Goal: Task Accomplishment & Management: Manage account settings

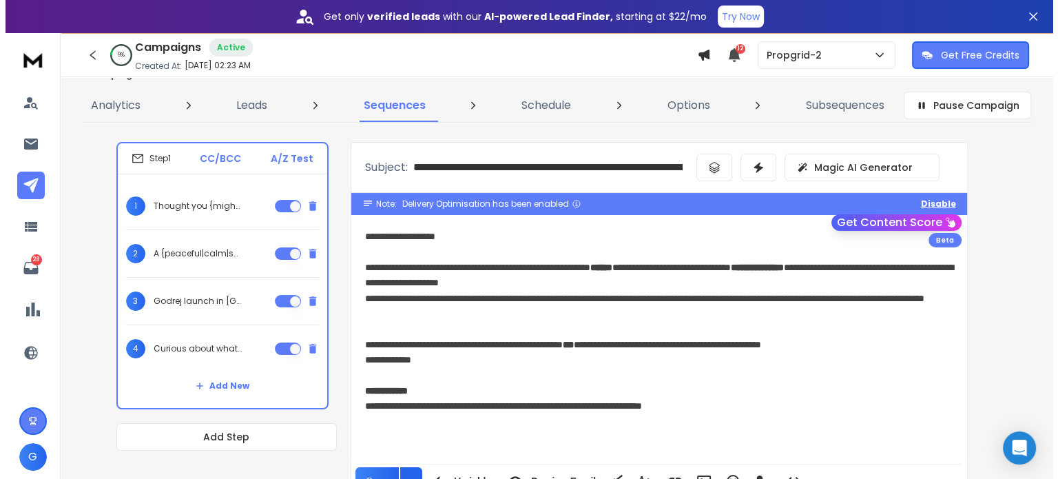
scroll to position [68, 0]
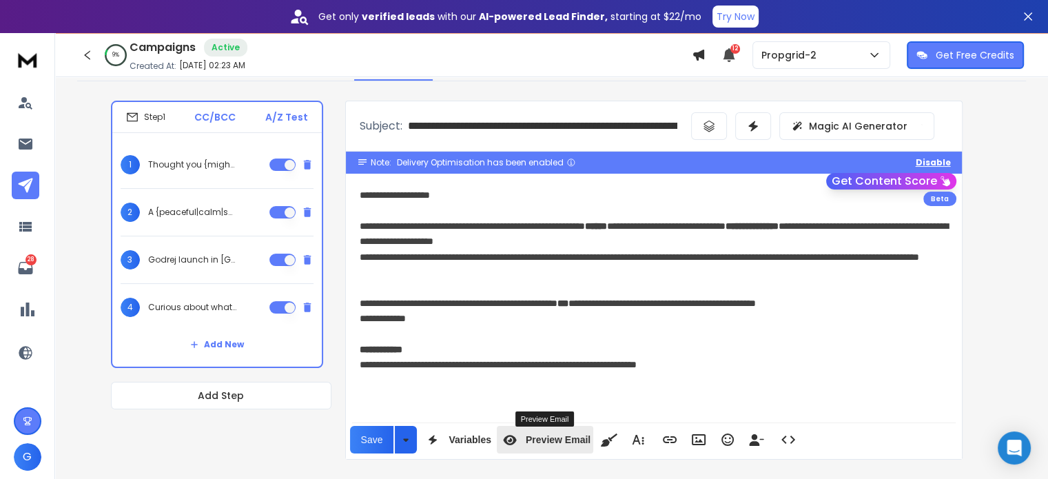
click at [554, 439] on span "Preview Email" at bounding box center [558, 440] width 70 height 12
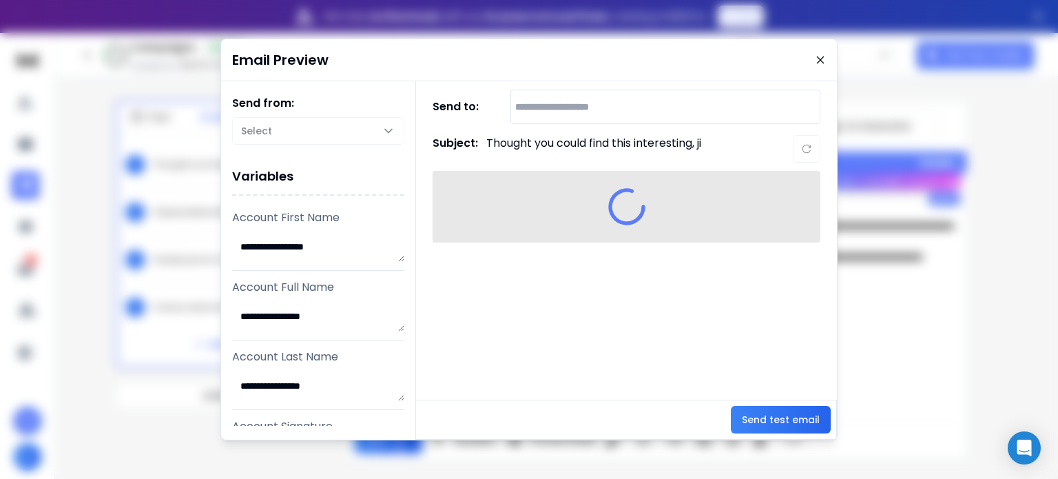
type textarea "**********"
type textarea "****"
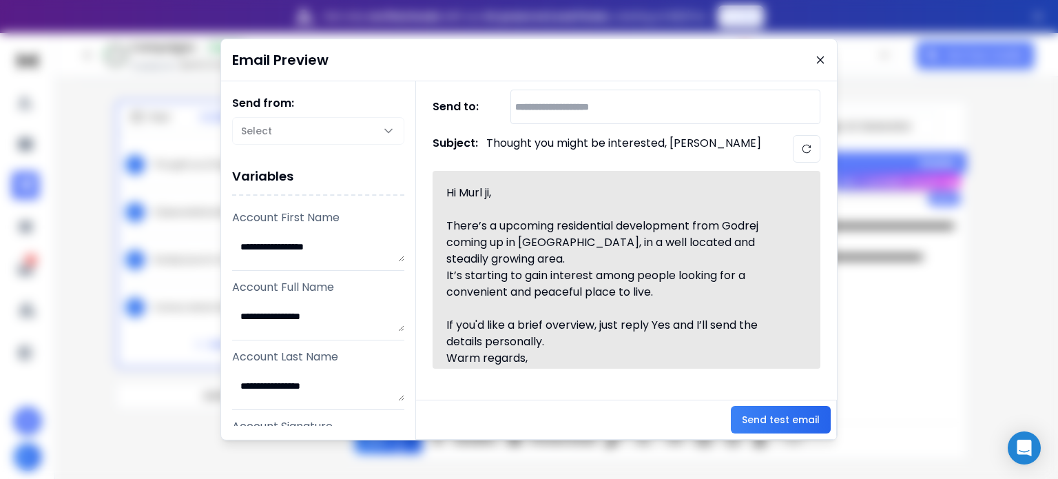
click at [334, 133] on div "Select" at bounding box center [318, 131] width 172 height 28
type textarea "******"
type textarea "**********"
type textarea "******"
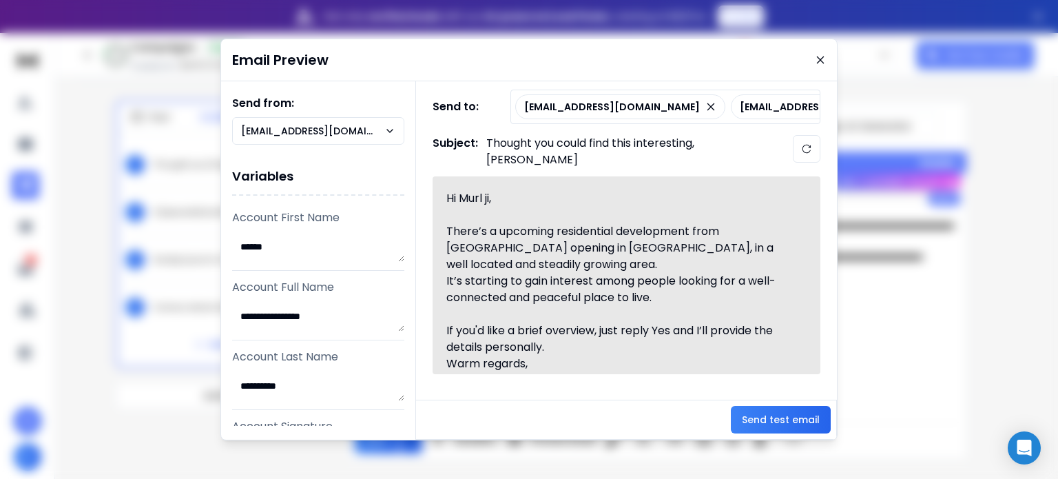
click at [763, 415] on button "Send test email" at bounding box center [781, 420] width 100 height 28
drag, startPoint x: 277, startPoint y: 236, endPoint x: 113, endPoint y: 213, distance: 165.6
click at [113, 213] on div "**********" at bounding box center [529, 239] width 1058 height 429
click at [337, 136] on p "gauravverma@new.propabc.com" at bounding box center [312, 131] width 143 height 14
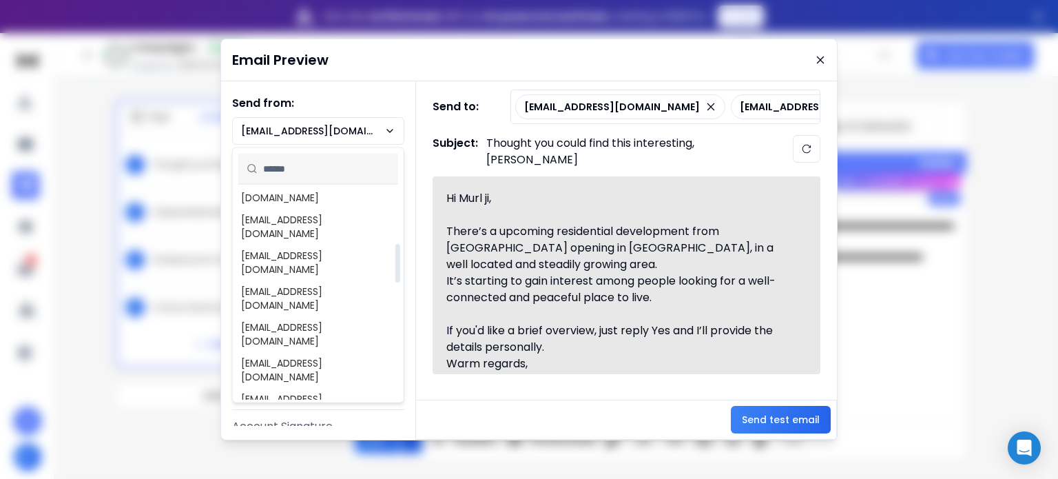
scroll to position [271, 0]
click at [298, 427] on div "[EMAIL_ADDRESS][DOMAIN_NAME]" at bounding box center [318, 441] width 154 height 28
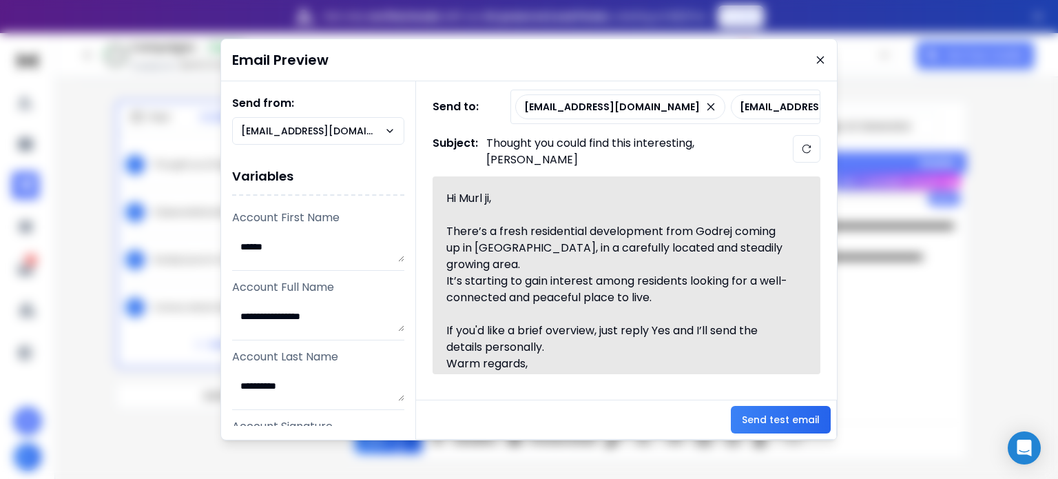
click at [758, 419] on button "Send test email" at bounding box center [781, 420] width 100 height 28
click at [295, 128] on p "[EMAIL_ADDRESS][DOMAIN_NAME]" at bounding box center [312, 131] width 143 height 14
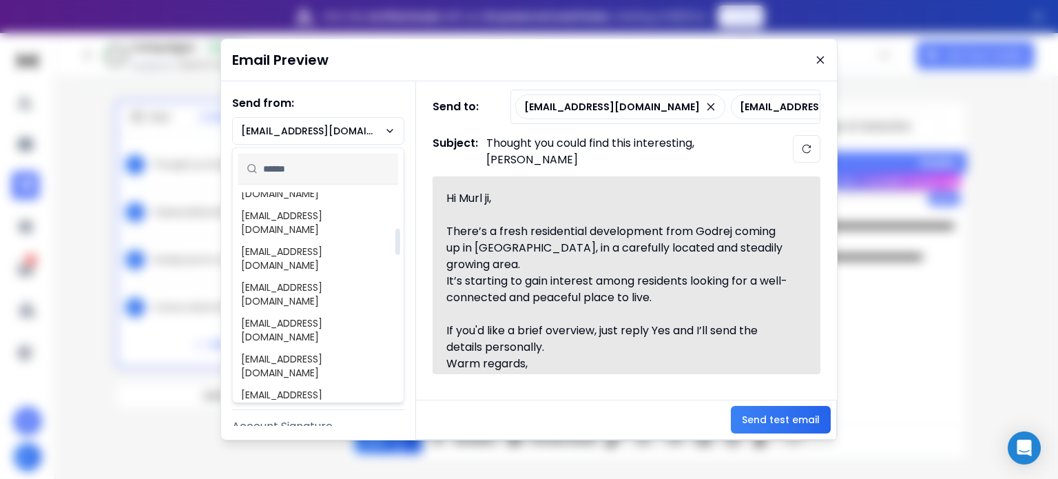
scroll to position [276, 0]
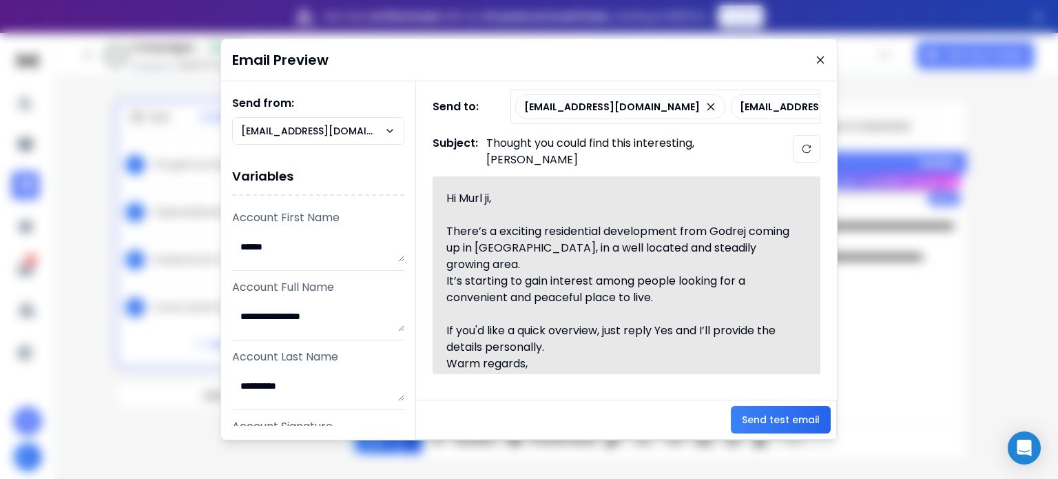
click at [760, 424] on button "Send test email" at bounding box center [781, 420] width 100 height 28
click at [371, 129] on p "[EMAIL_ADDRESS][DOMAIN_NAME]" at bounding box center [312, 131] width 143 height 14
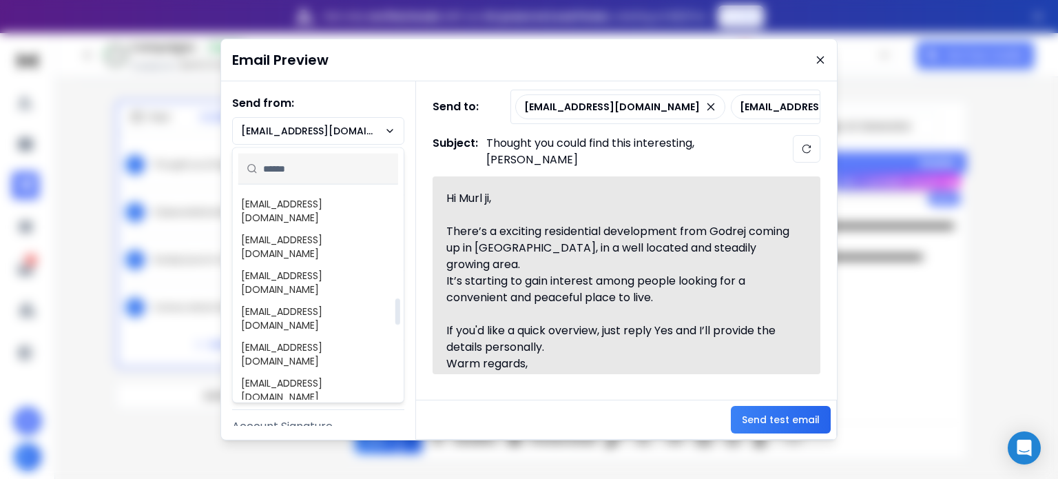
scroll to position [824, 0]
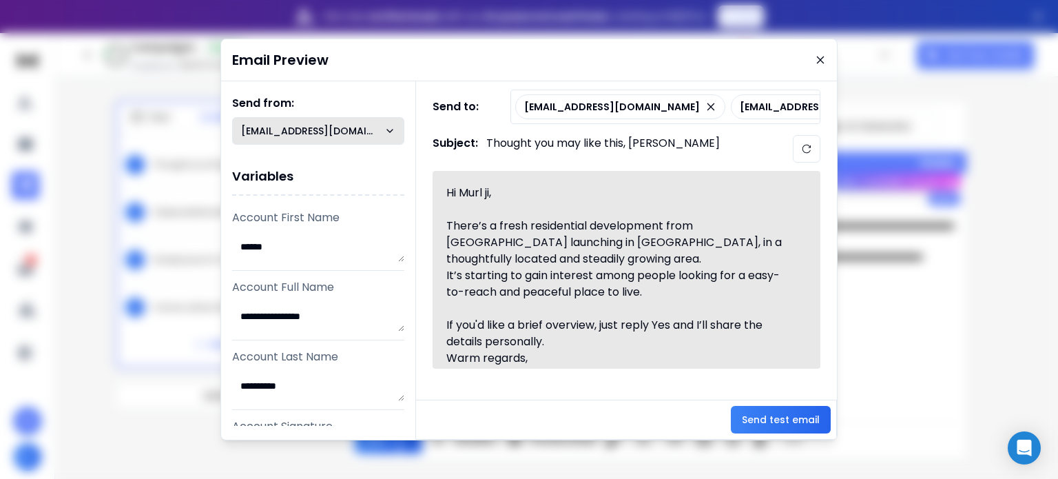
click at [364, 140] on button "gauravverma@dream.propgrid.in" at bounding box center [318, 131] width 172 height 28
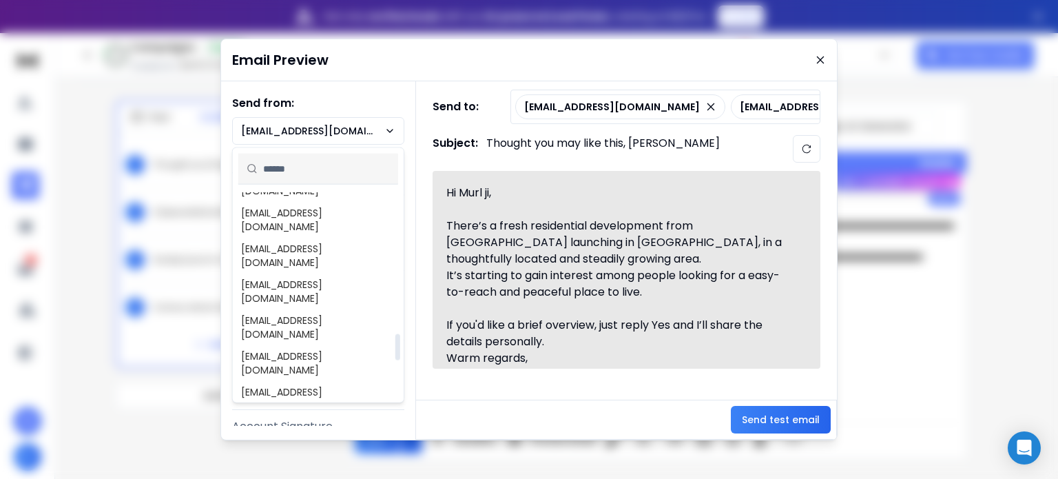
scroll to position [1102, 0]
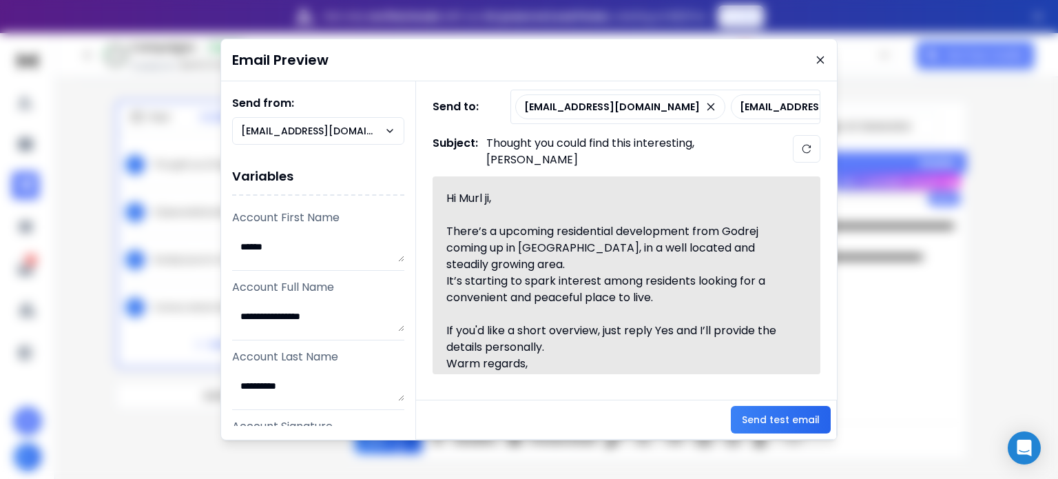
click at [778, 419] on button "Send test email" at bounding box center [781, 420] width 100 height 28
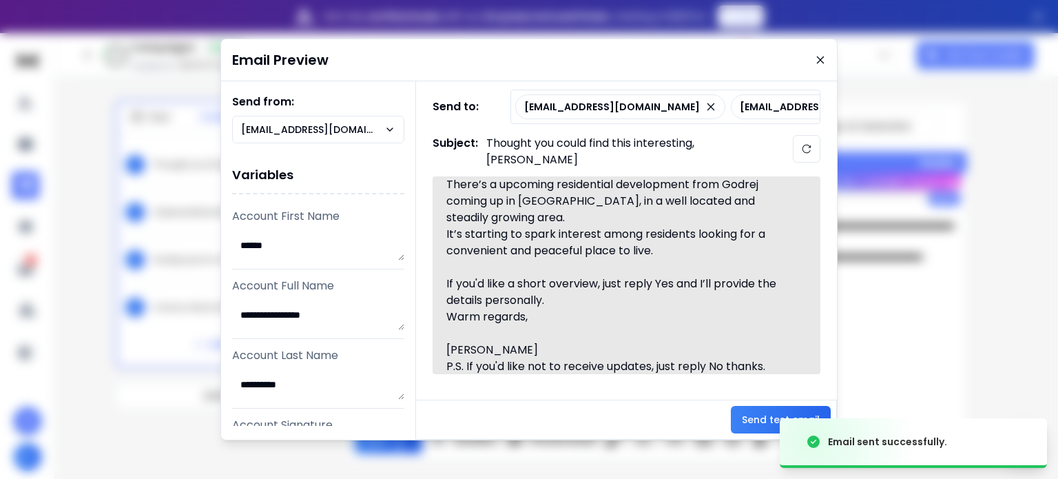
scroll to position [2, 0]
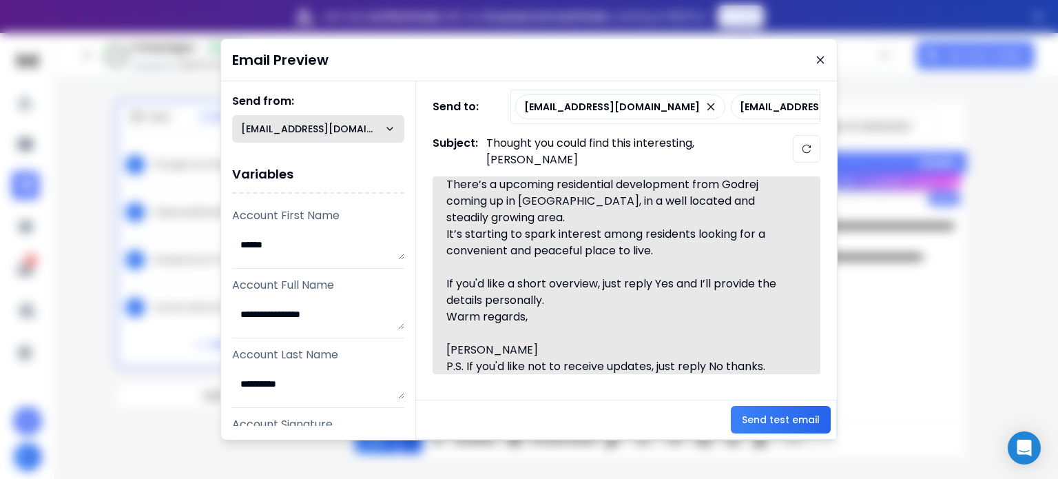
click at [364, 128] on p "gaurav3@h.propgrid.info" at bounding box center [312, 129] width 143 height 14
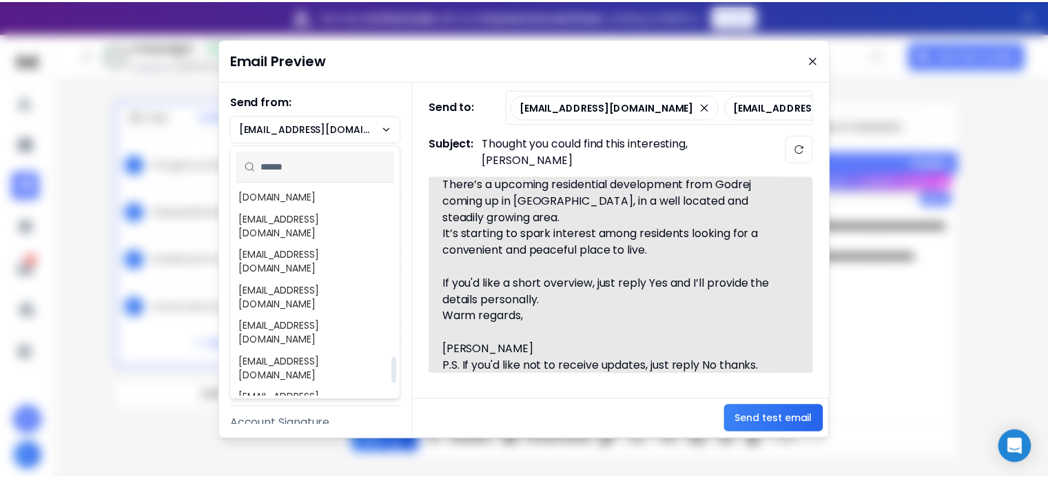
scroll to position [1308, 0]
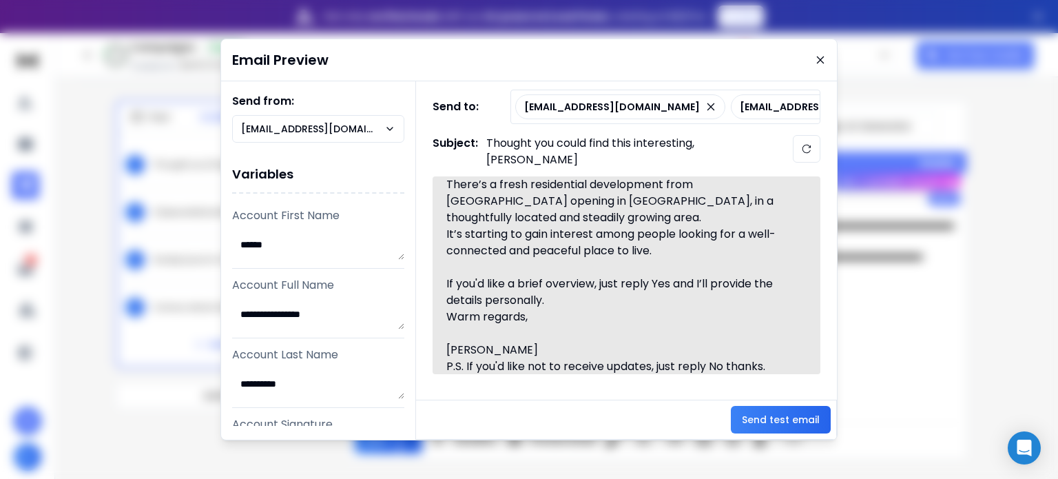
click at [797, 413] on button "Send test email" at bounding box center [781, 420] width 100 height 28
click at [818, 56] on icon at bounding box center [820, 59] width 11 height 11
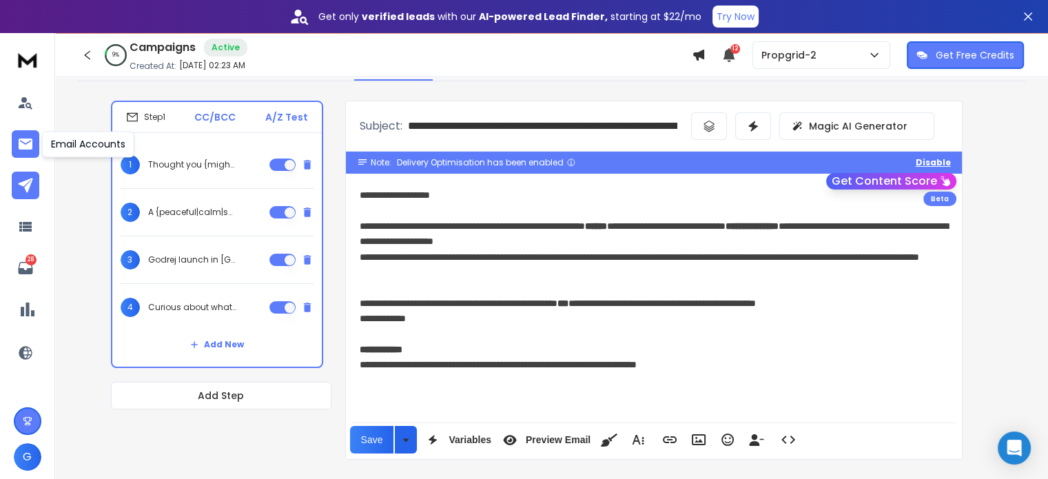
click at [26, 138] on icon at bounding box center [26, 143] width 14 height 11
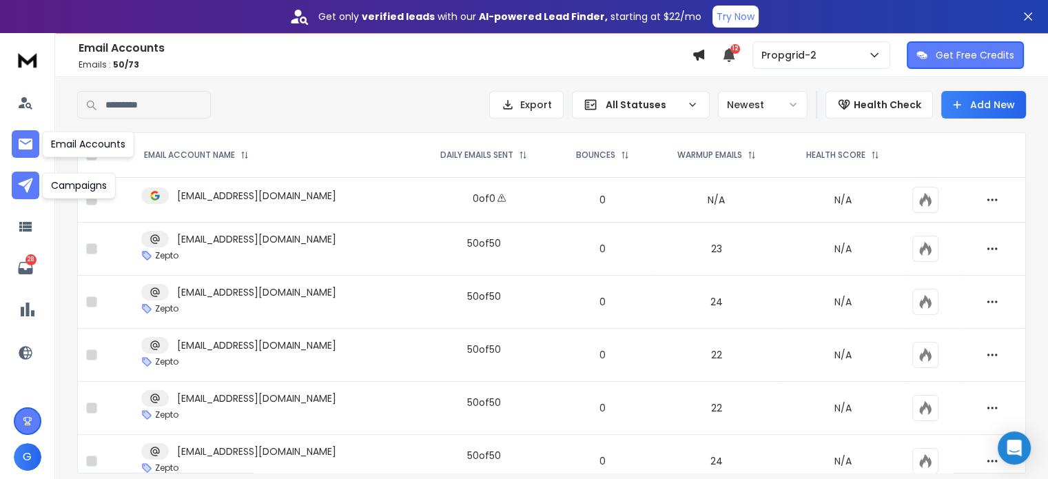
click at [19, 178] on icon at bounding box center [25, 185] width 17 height 17
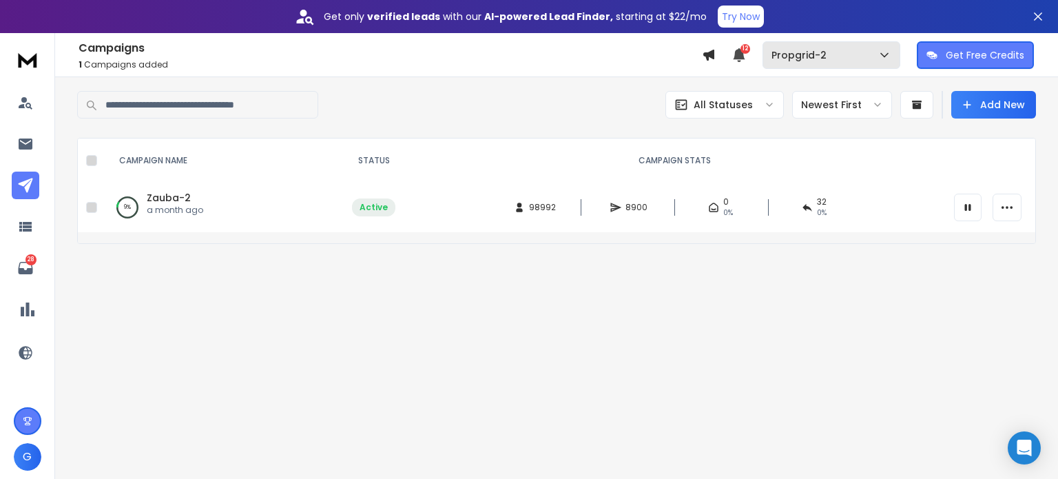
click at [785, 60] on p "Propgrid-2" at bounding box center [801, 55] width 61 height 14
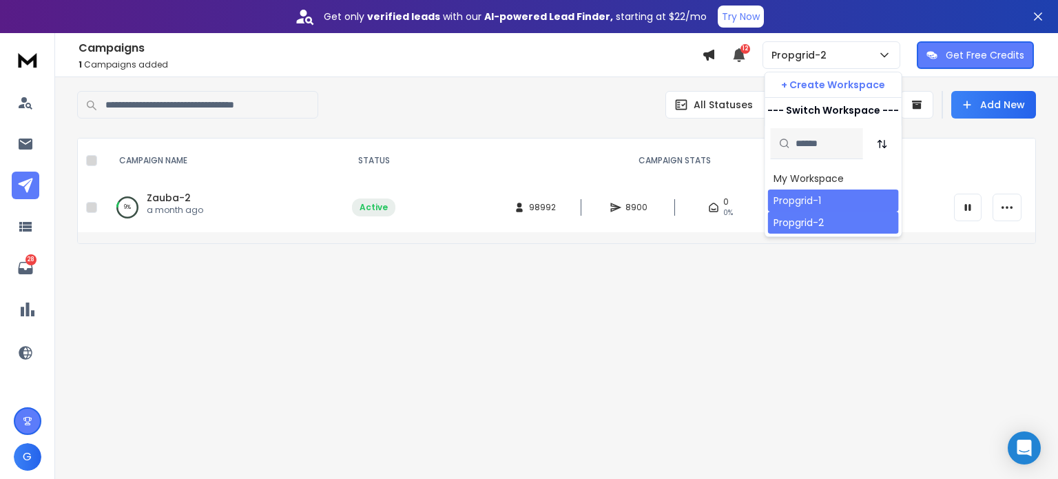
click at [824, 198] on div "Propgrid-1" at bounding box center [833, 200] width 131 height 22
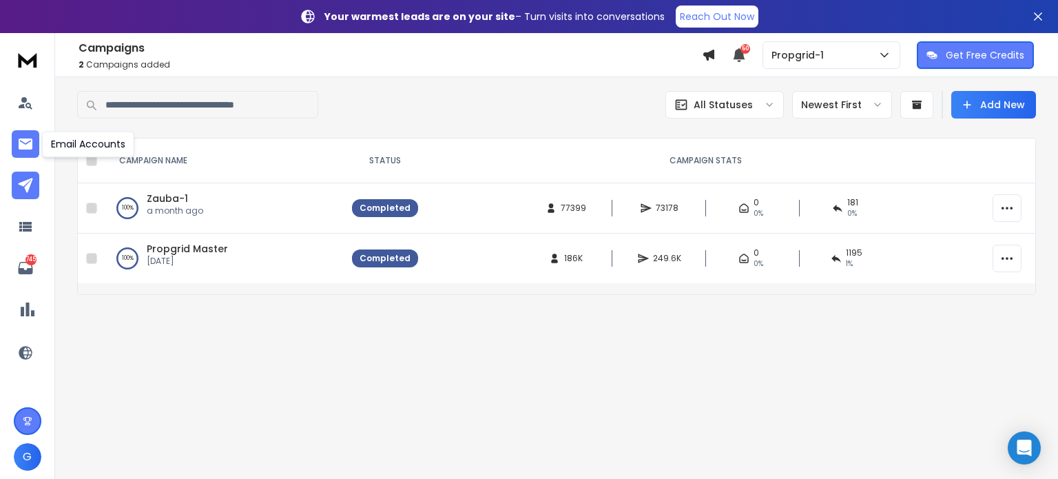
click at [21, 138] on icon at bounding box center [25, 144] width 17 height 17
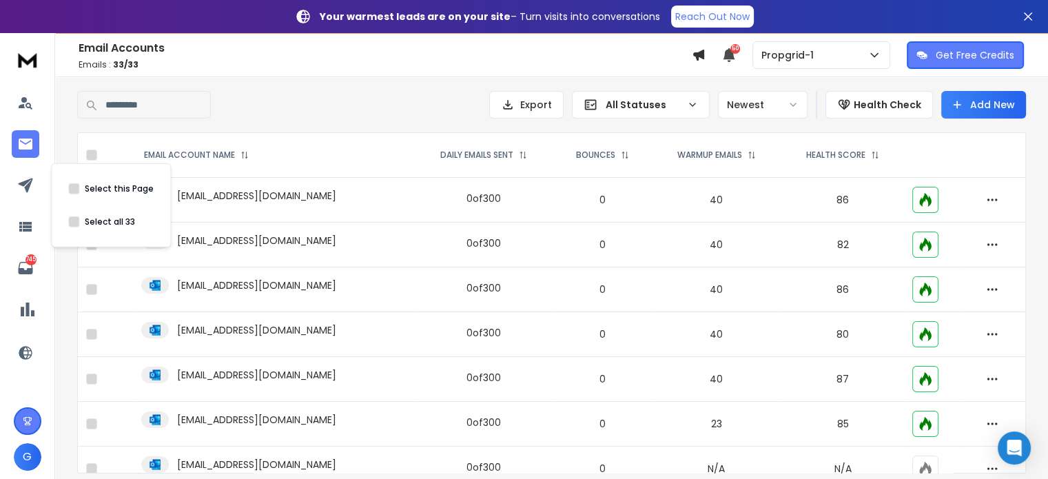
click at [72, 222] on button "Select this Page" at bounding box center [73, 221] width 11 height 11
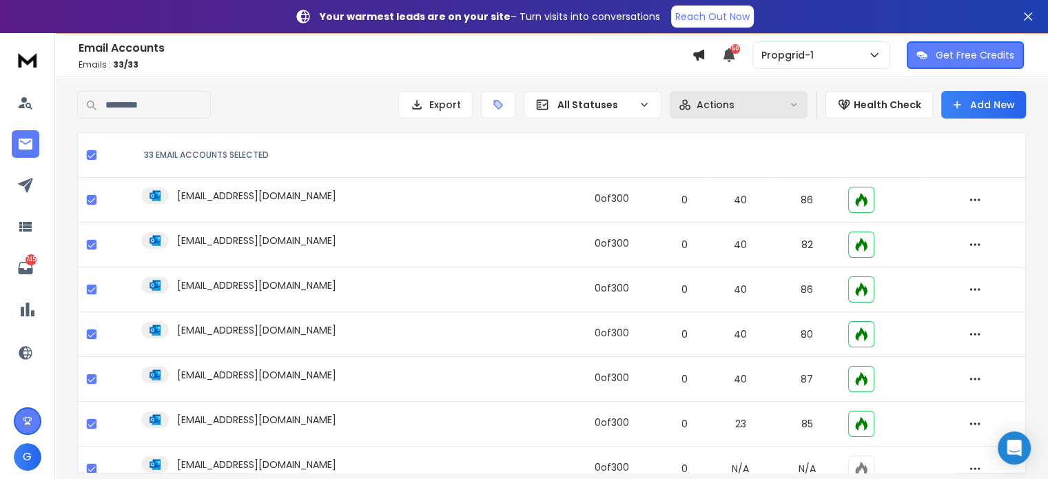
click at [780, 116] on button "Actions" at bounding box center [738, 105] width 138 height 28
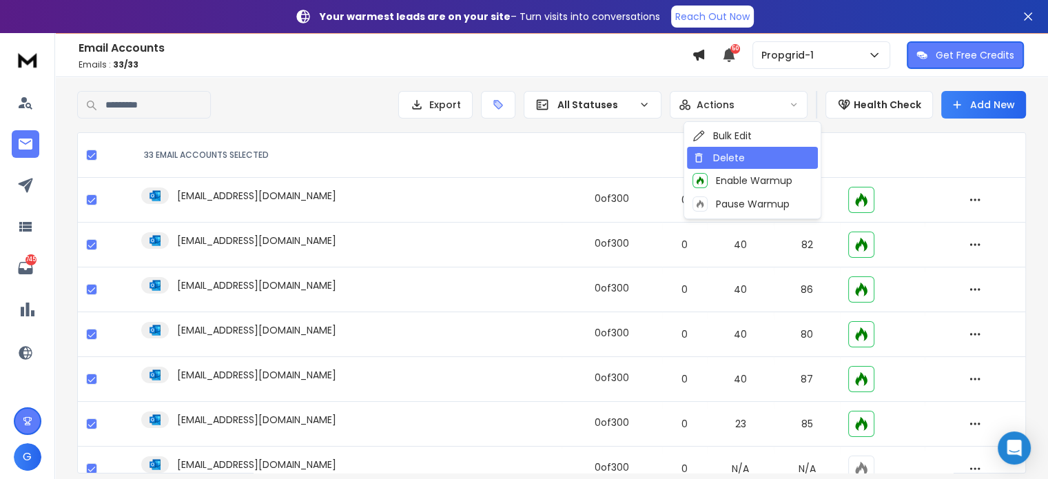
click at [636, 135] on th at bounding box center [611, 155] width 101 height 45
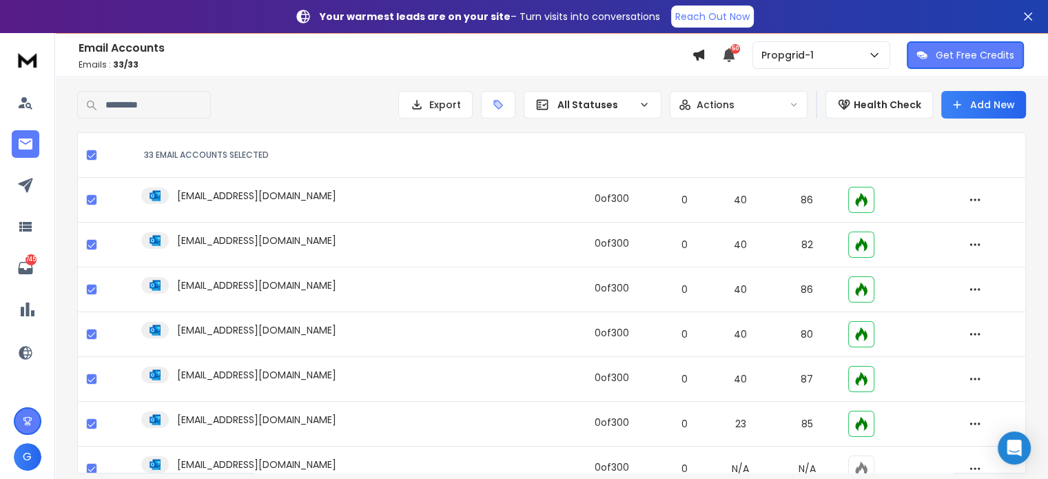
click at [645, 101] on icon at bounding box center [643, 104] width 11 height 11
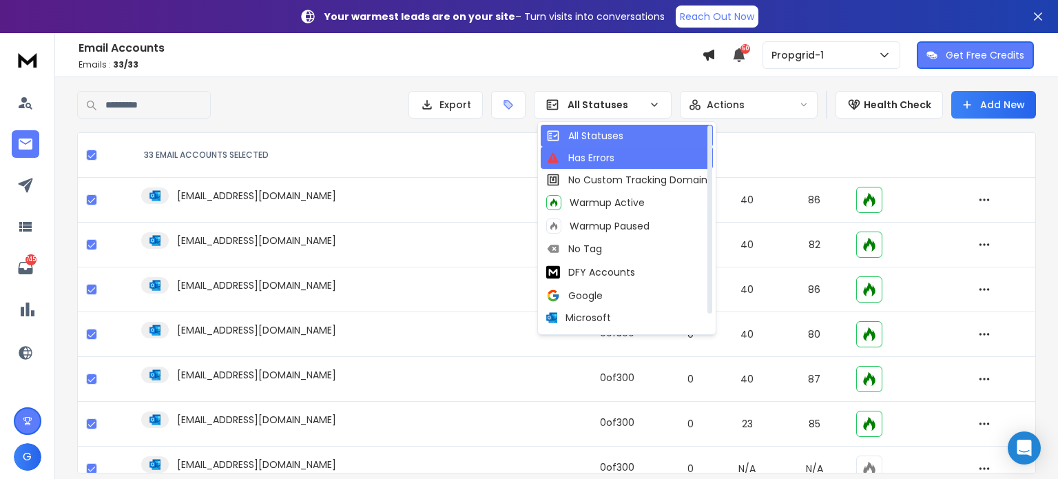
click at [366, 143] on th "33 EMAIL ACCOUNTS SELECTED" at bounding box center [349, 155] width 433 height 45
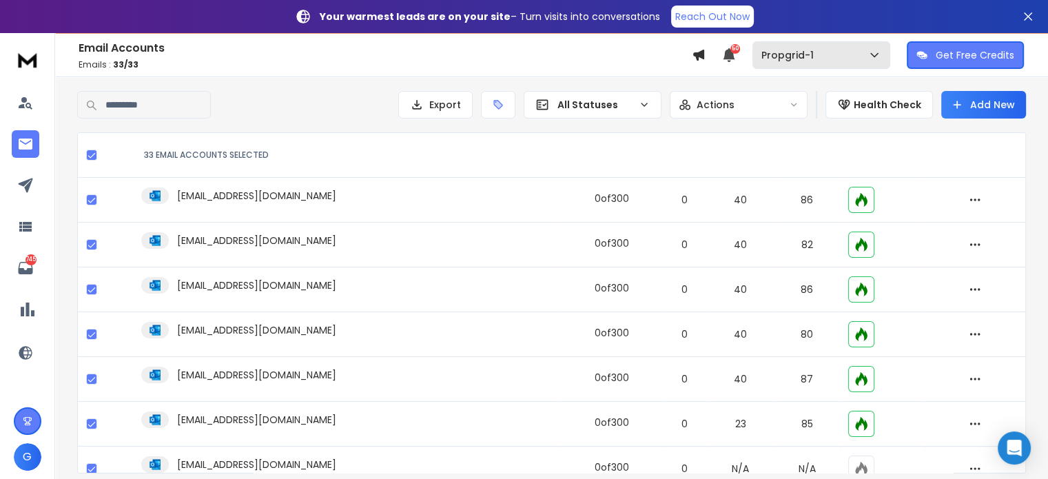
click at [838, 48] on div "Propgrid-1" at bounding box center [821, 55] width 120 height 14
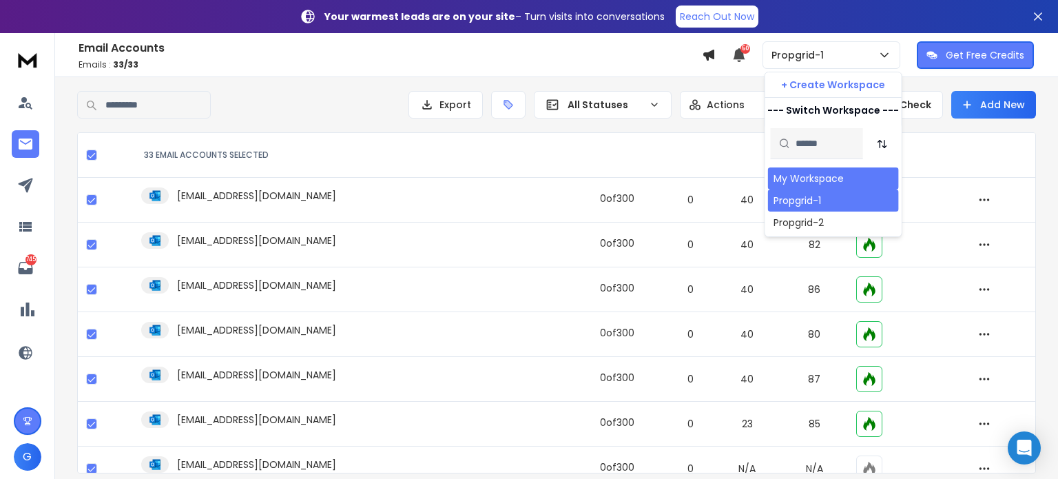
click at [812, 184] on div "My Workspace" at bounding box center [808, 179] width 70 height 14
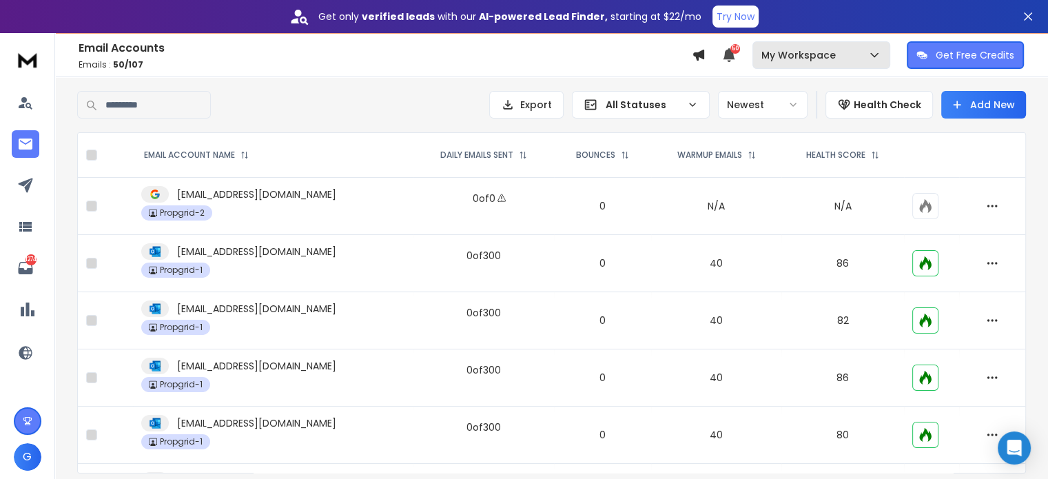
click at [821, 53] on p "My Workspace" at bounding box center [801, 55] width 80 height 14
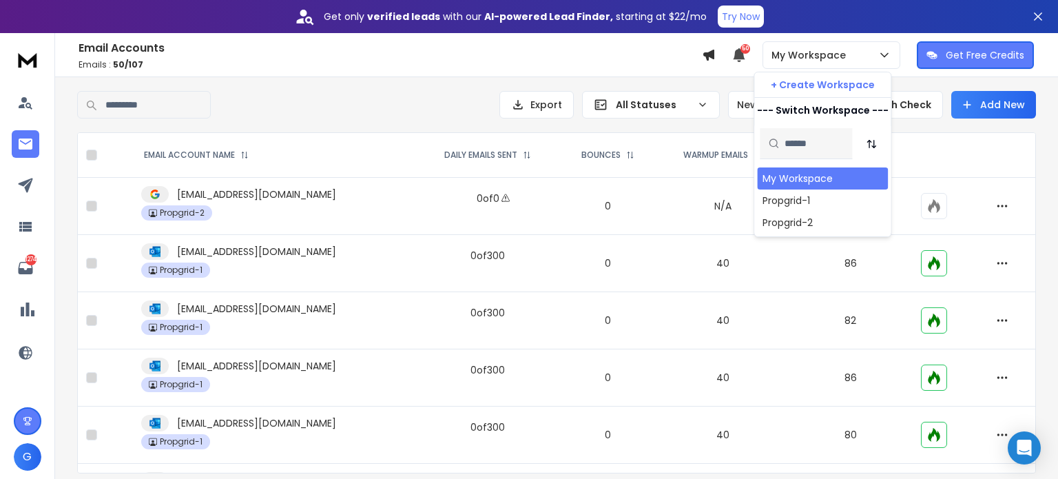
click at [349, 97] on div at bounding box center [284, 105] width 414 height 28
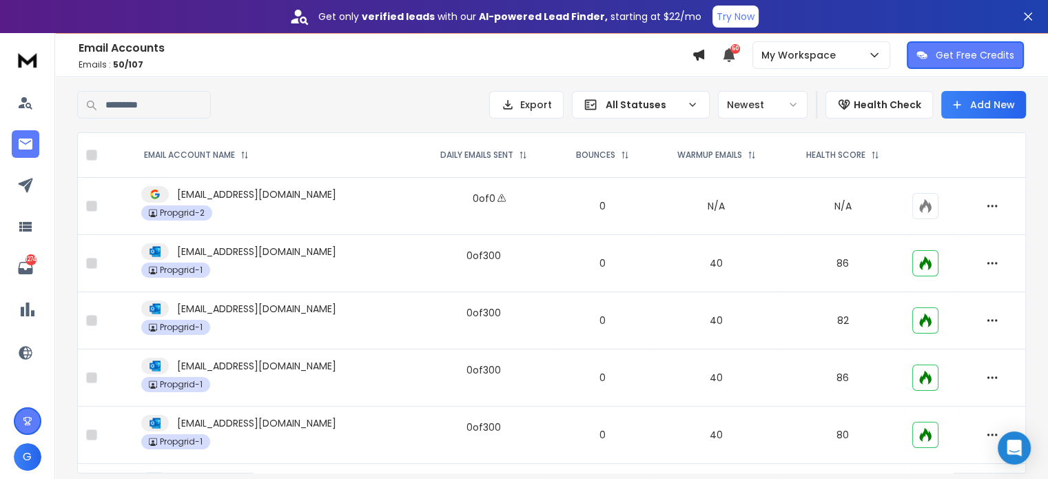
click at [678, 112] on div "All Statuses" at bounding box center [641, 105] width 138 height 28
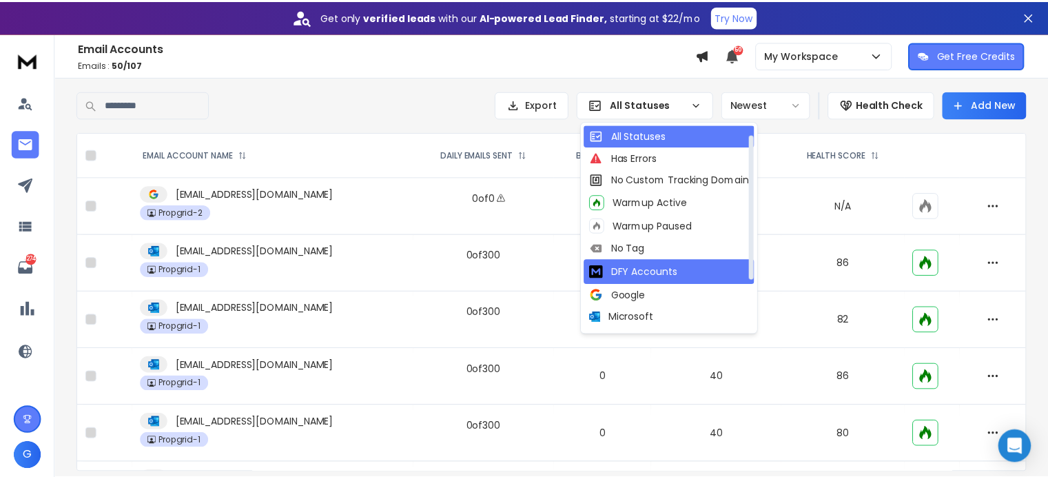
scroll to position [85, 0]
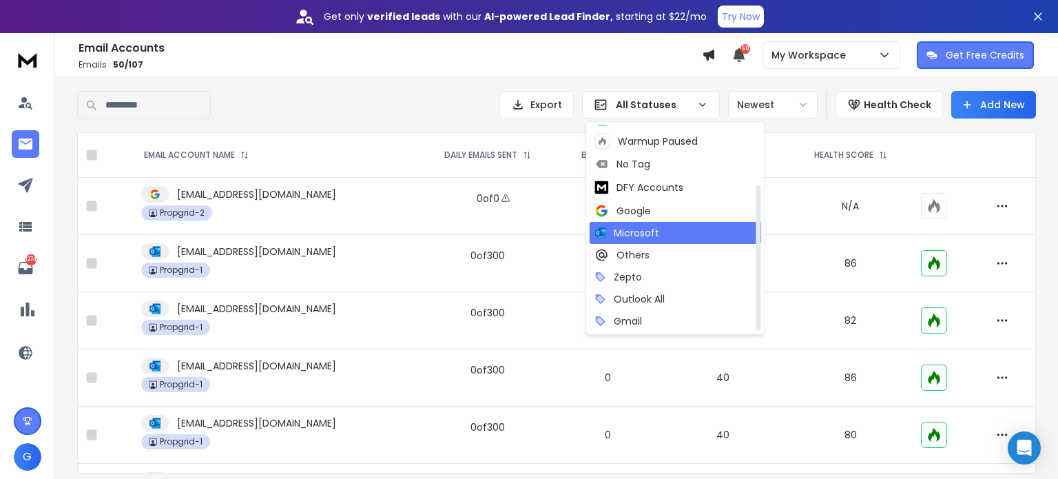
click at [645, 229] on div "Microsoft" at bounding box center [626, 233] width 65 height 14
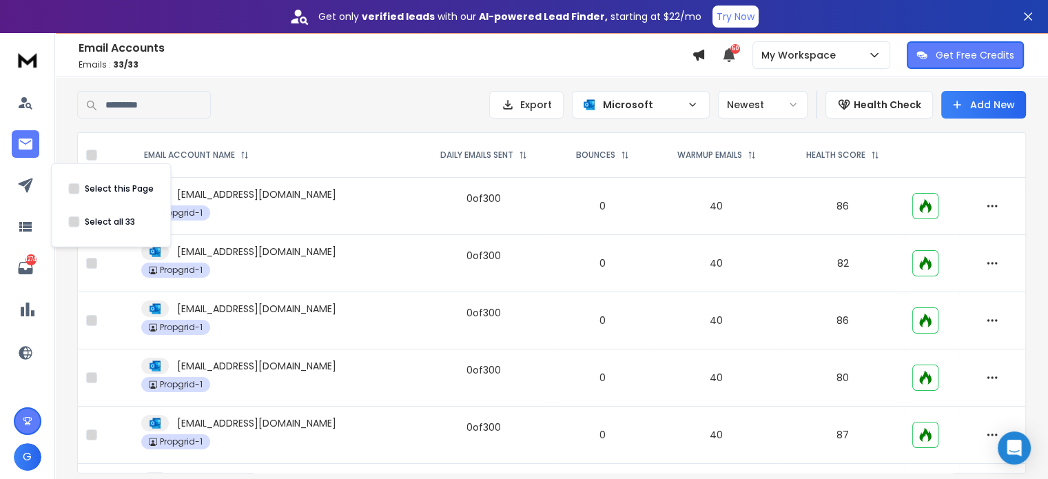
click at [79, 225] on button "Select this Page" at bounding box center [73, 221] width 11 height 11
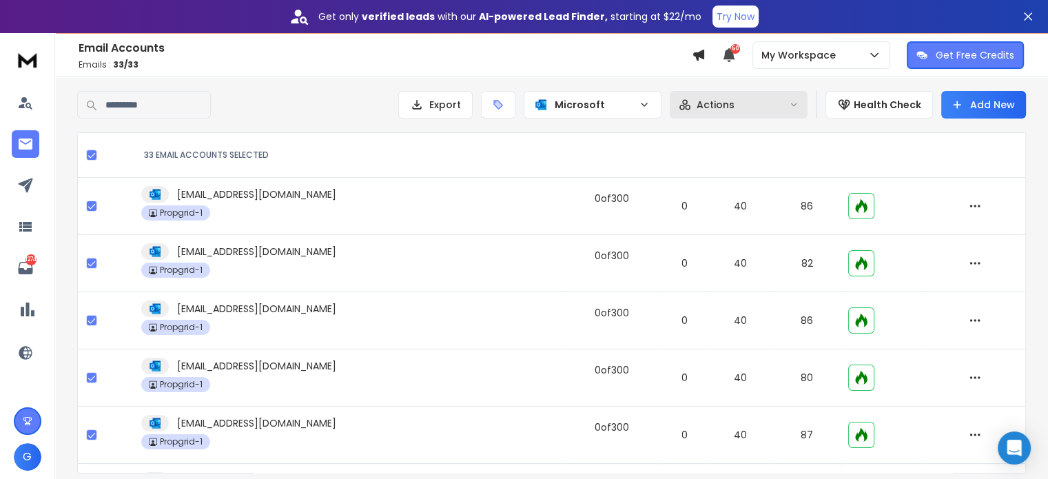
click at [780, 99] on div "Actions" at bounding box center [730, 105] width 105 height 14
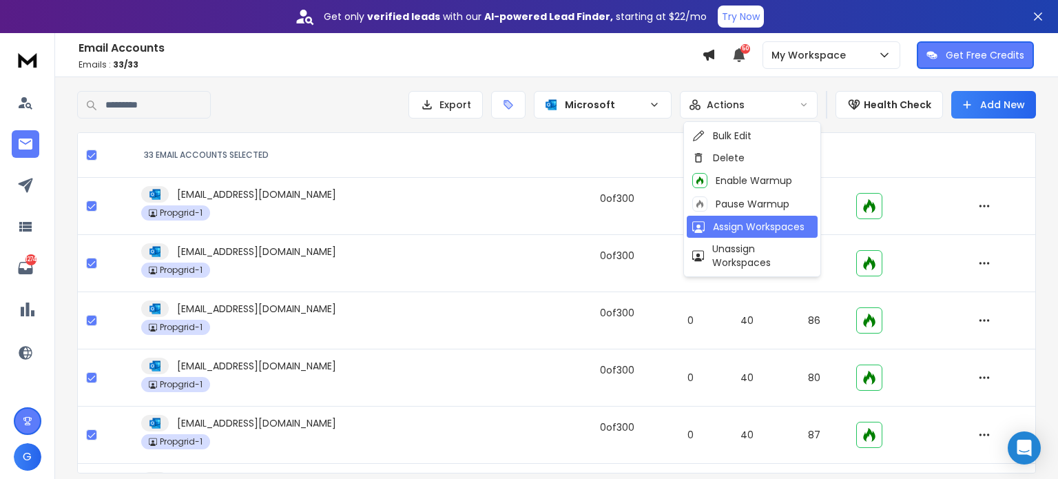
click at [788, 229] on div "Assign Workspaces" at bounding box center [748, 227] width 112 height 14
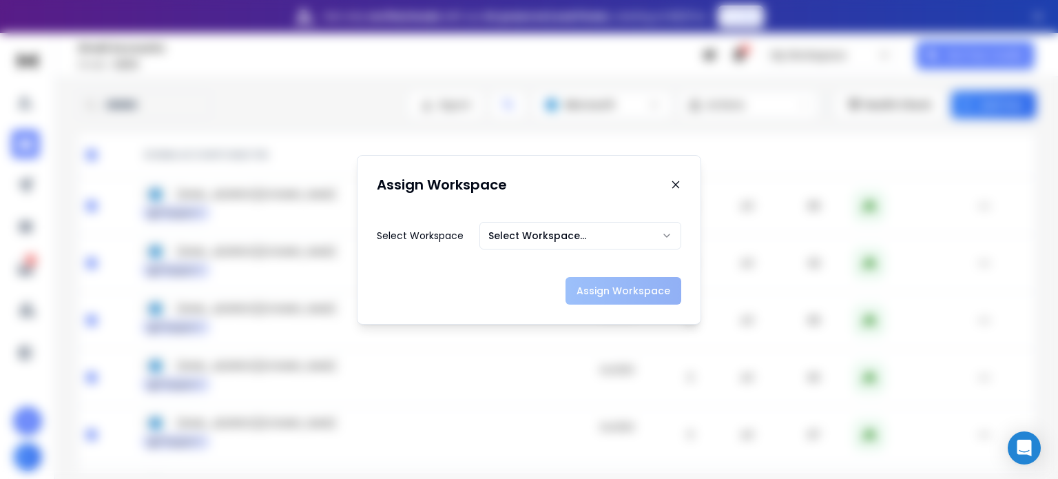
click at [537, 229] on button "Select Workspace..." at bounding box center [580, 236] width 202 height 28
click at [625, 292] on button "Assign Workspace" at bounding box center [623, 291] width 116 height 28
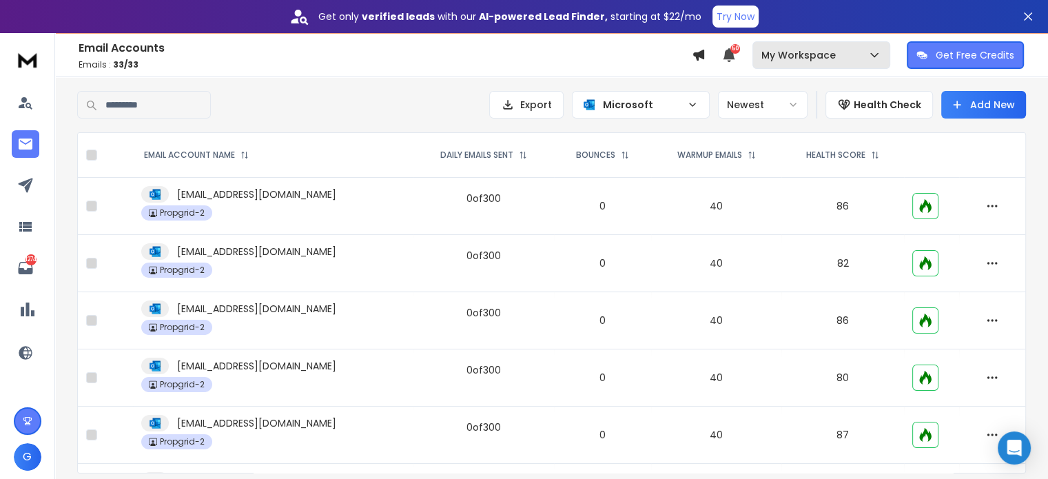
click at [821, 53] on p "My Workspace" at bounding box center [801, 55] width 80 height 14
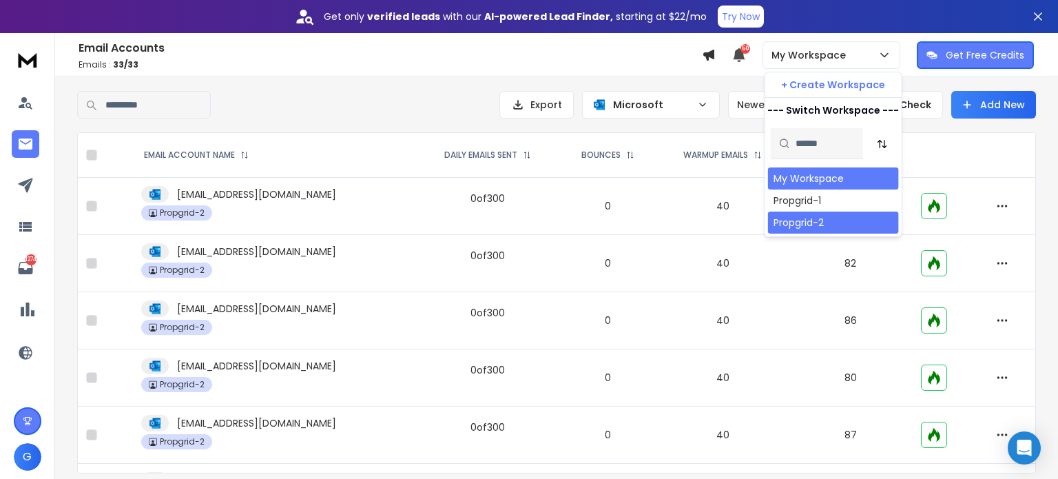
click at [821, 217] on div "Propgrid-2" at bounding box center [798, 223] width 50 height 14
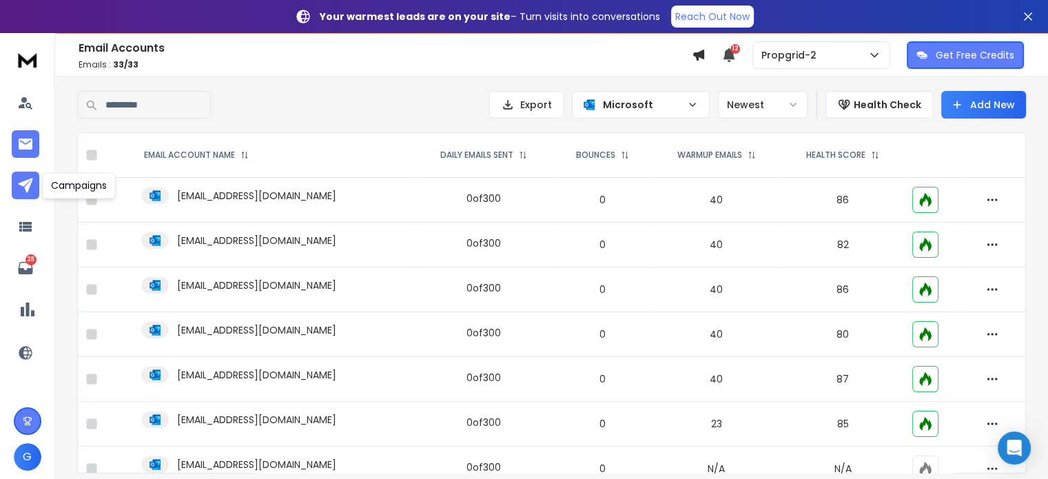
click at [21, 178] on icon at bounding box center [25, 185] width 17 height 17
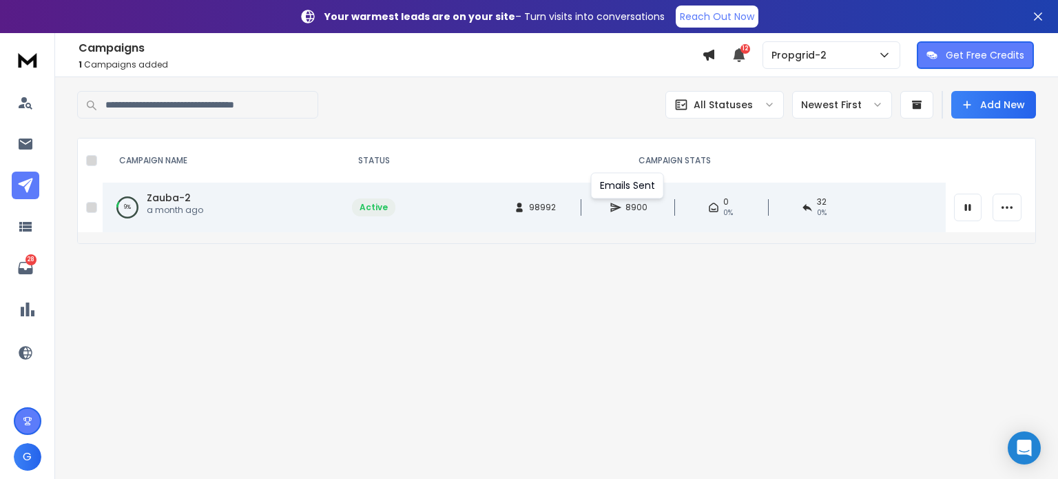
click at [647, 212] on div "8900" at bounding box center [627, 207] width 41 height 12
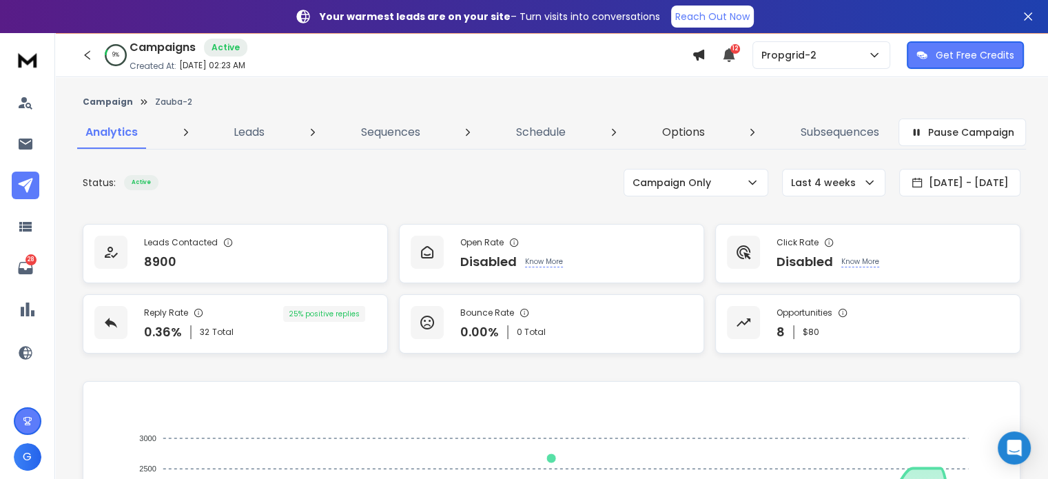
click at [689, 138] on p "Options" at bounding box center [683, 132] width 43 height 17
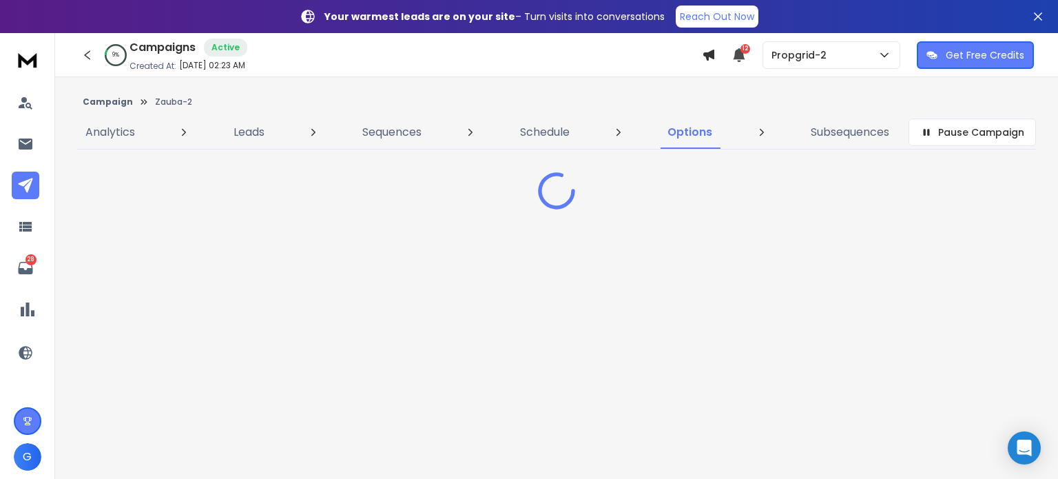
select select "*"
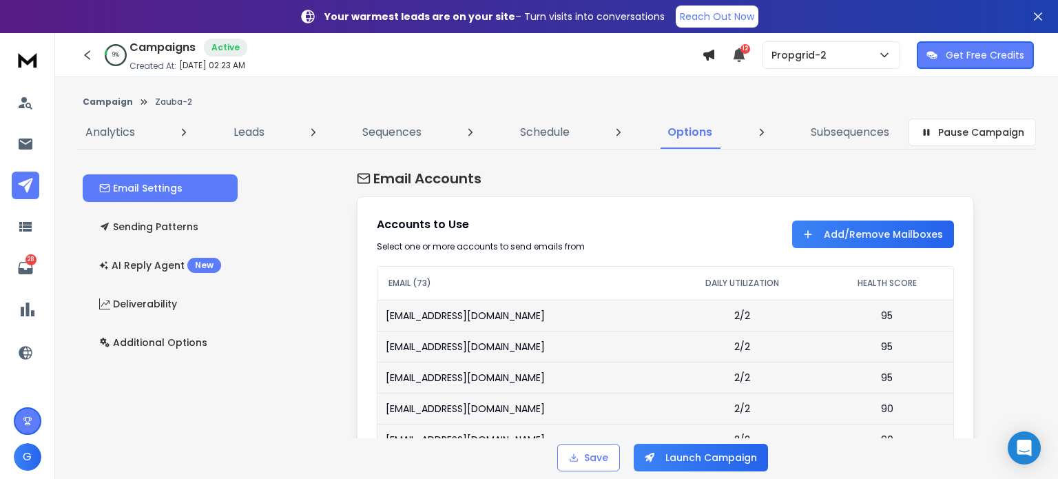
click at [855, 239] on button "Add/Remove Mailboxes" at bounding box center [873, 234] width 162 height 28
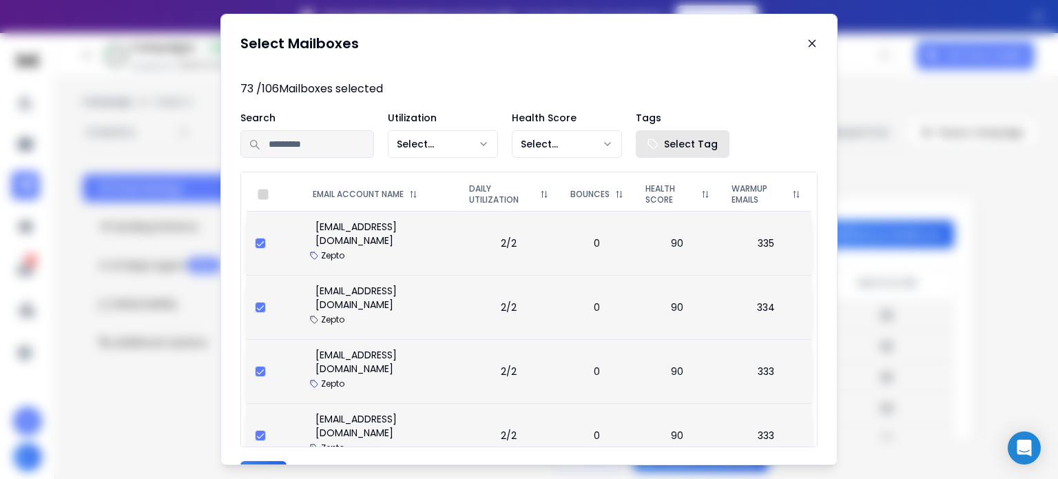
click at [696, 145] on button "Select Tag" at bounding box center [683, 144] width 94 height 28
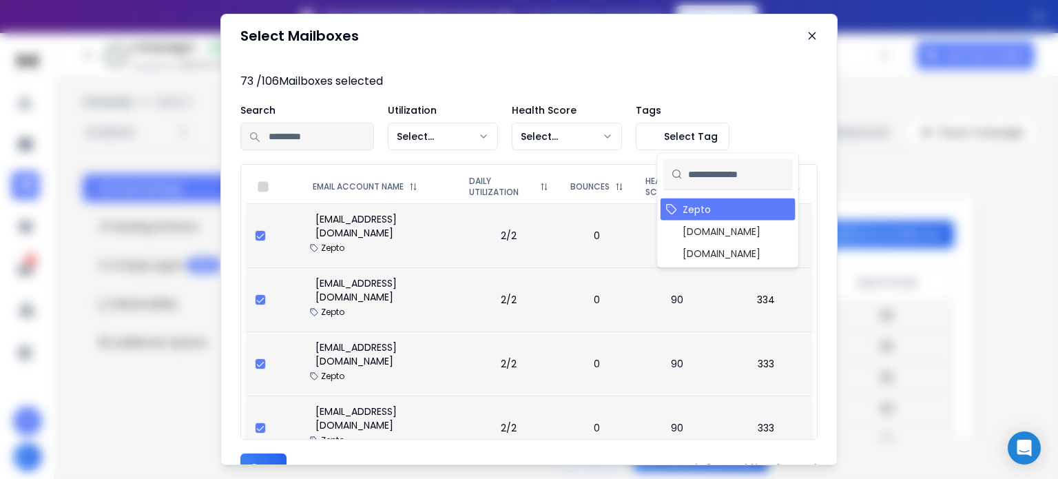
scroll to position [8, 0]
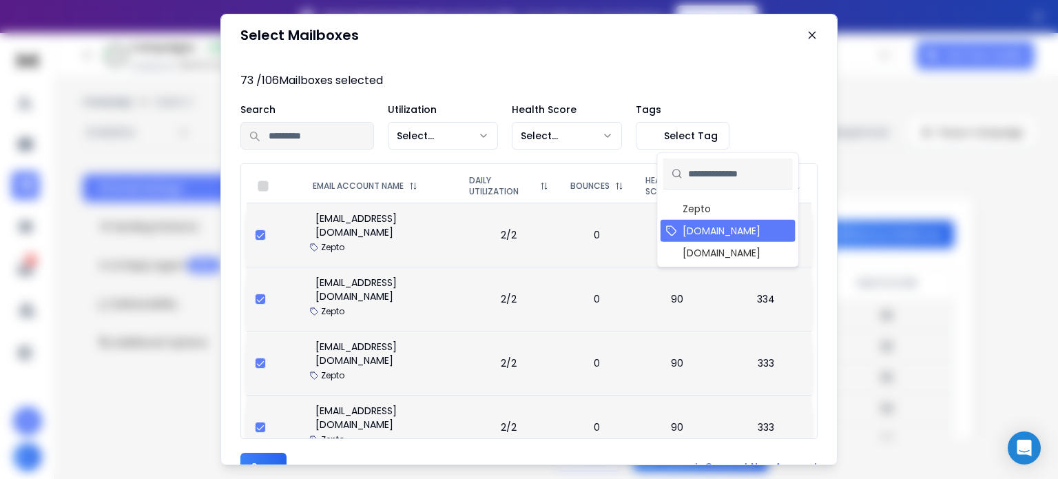
click at [711, 61] on div "Select Mailboxes" at bounding box center [528, 48] width 577 height 47
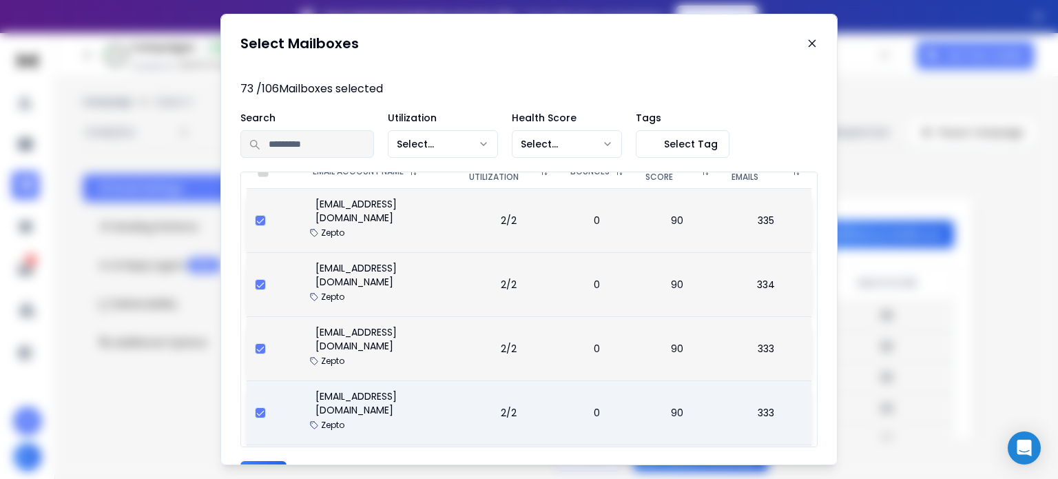
scroll to position [0, 0]
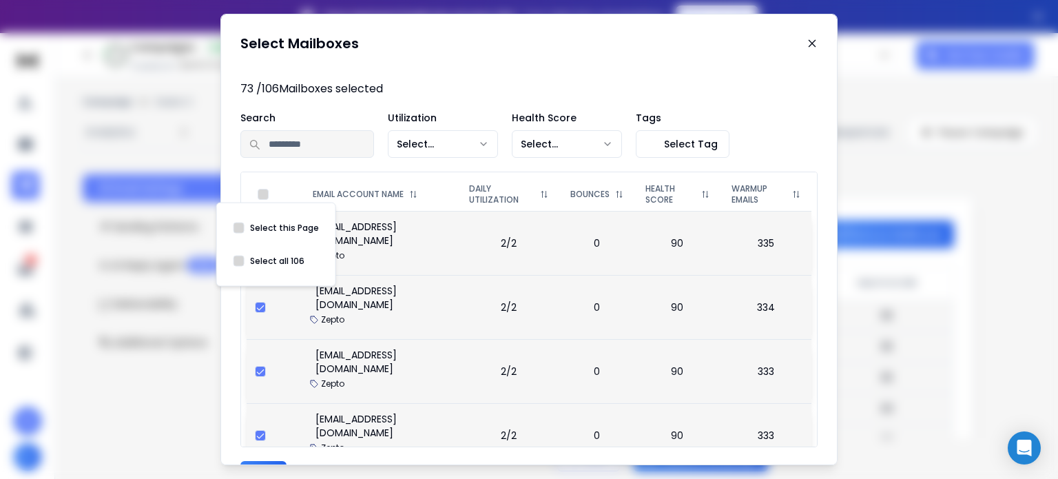
click at [264, 196] on button "Select this Page" at bounding box center [263, 194] width 11 height 11
click at [264, 196] on button "button" at bounding box center [263, 194] width 11 height 11
click at [260, 191] on button "button" at bounding box center [263, 194] width 11 height 11
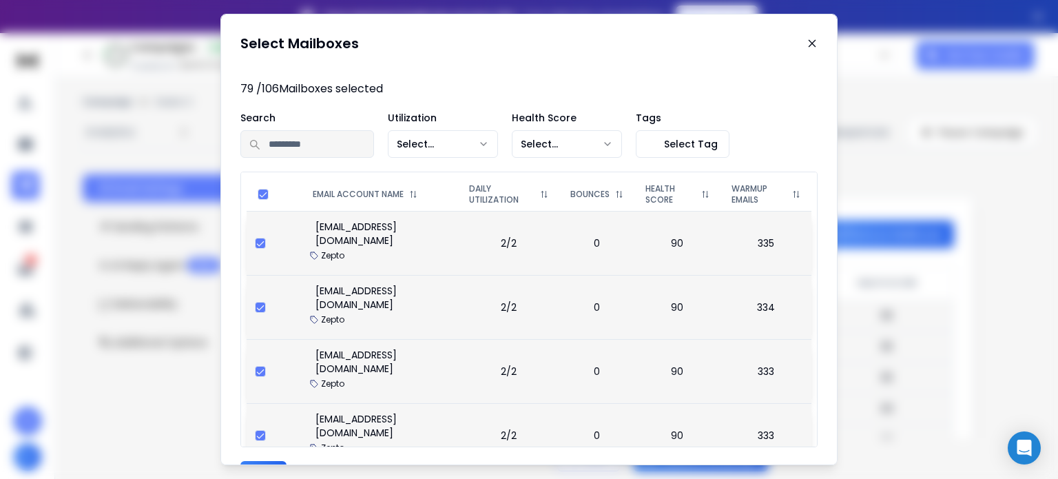
click at [260, 191] on button "button" at bounding box center [263, 194] width 11 height 11
click at [260, 193] on button "button" at bounding box center [263, 194] width 11 height 11
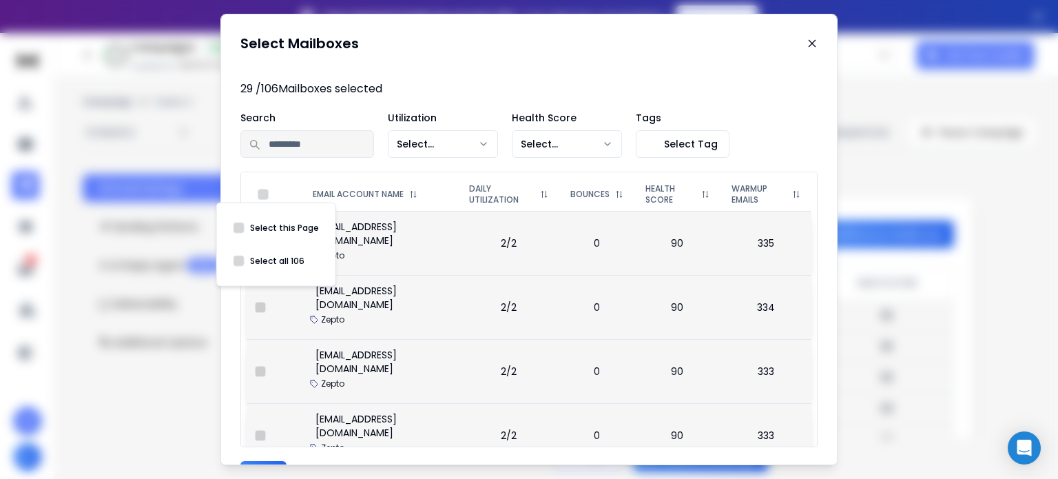
click at [264, 190] on button "Select this Page" at bounding box center [263, 194] width 11 height 11
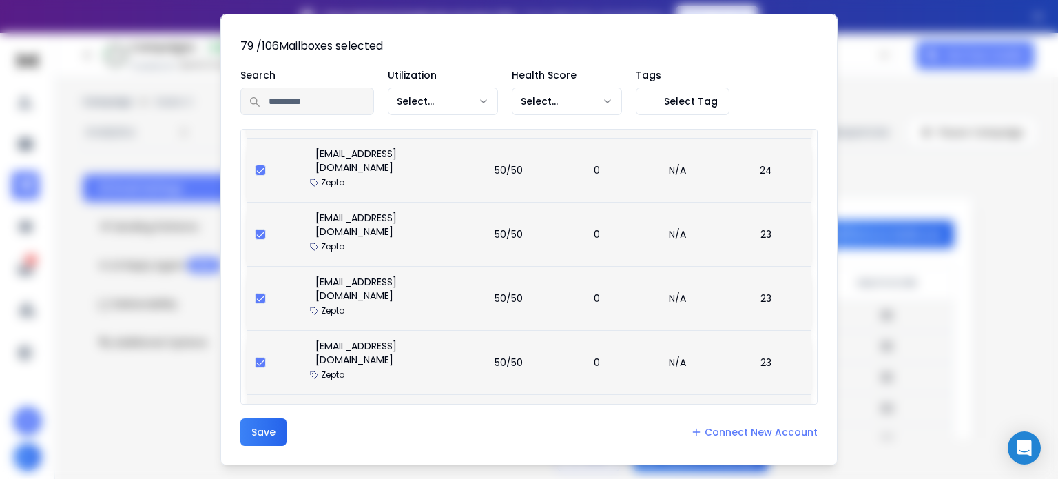
scroll to position [4897, 0]
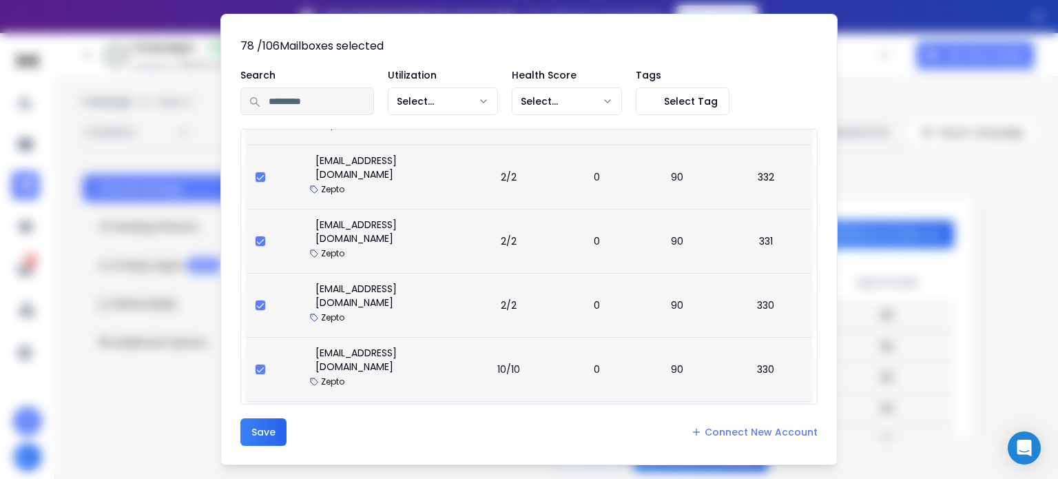
scroll to position [0, 0]
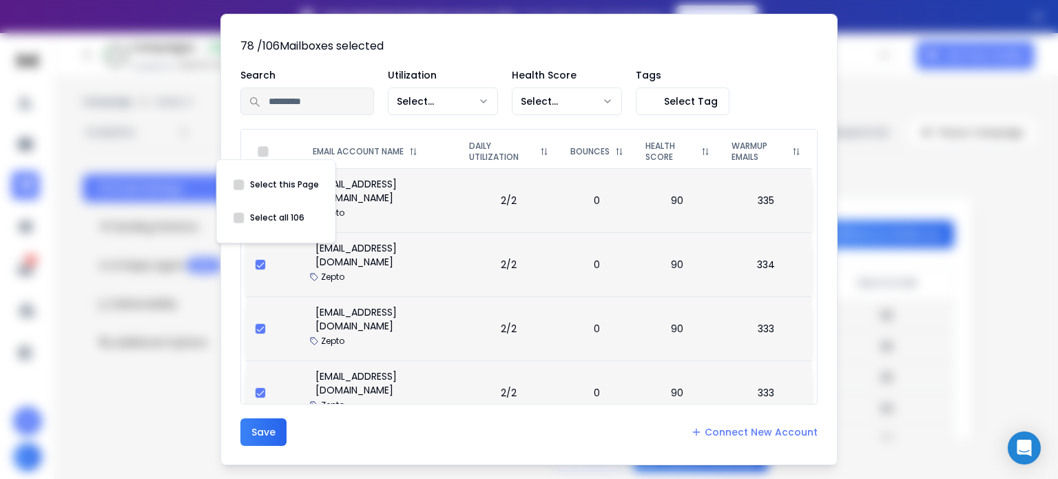
click at [238, 217] on button "Select this Page" at bounding box center [238, 217] width 11 height 11
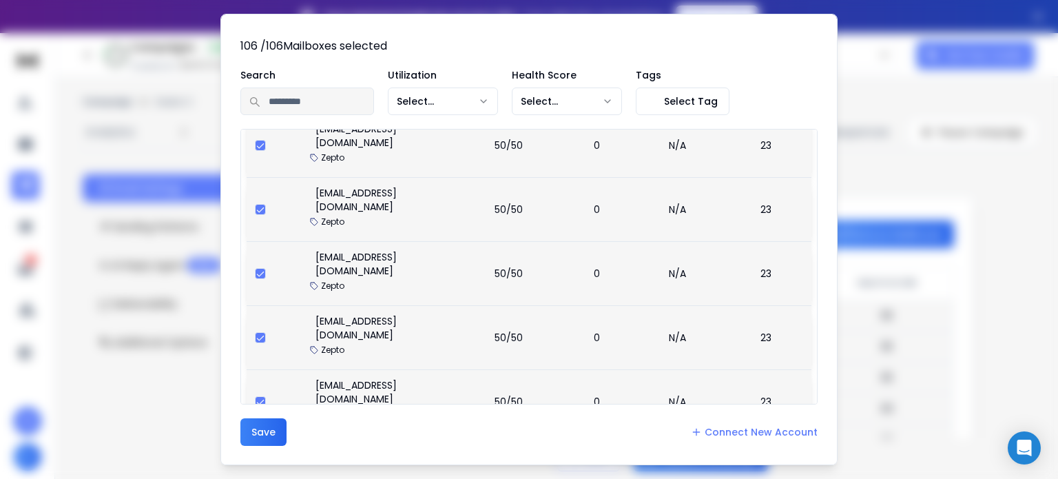
scroll to position [4897, 0]
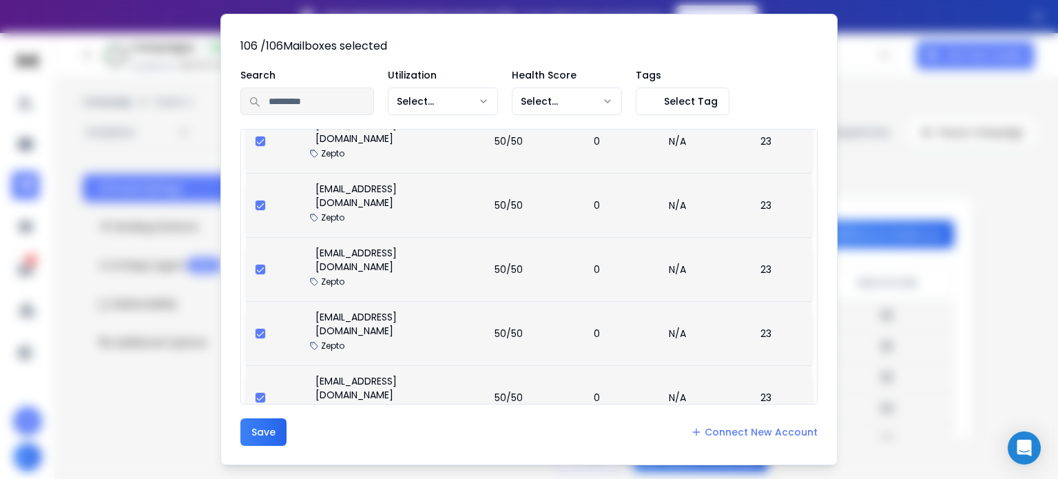
click at [274, 432] on button "Save" at bounding box center [263, 432] width 46 height 28
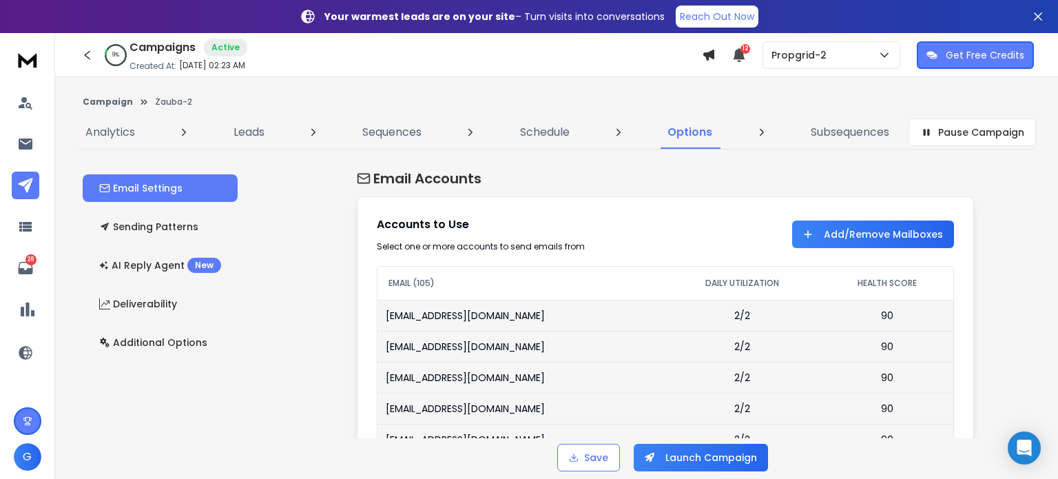
click at [696, 466] on button "Launch Campaign" at bounding box center [701, 458] width 134 height 28
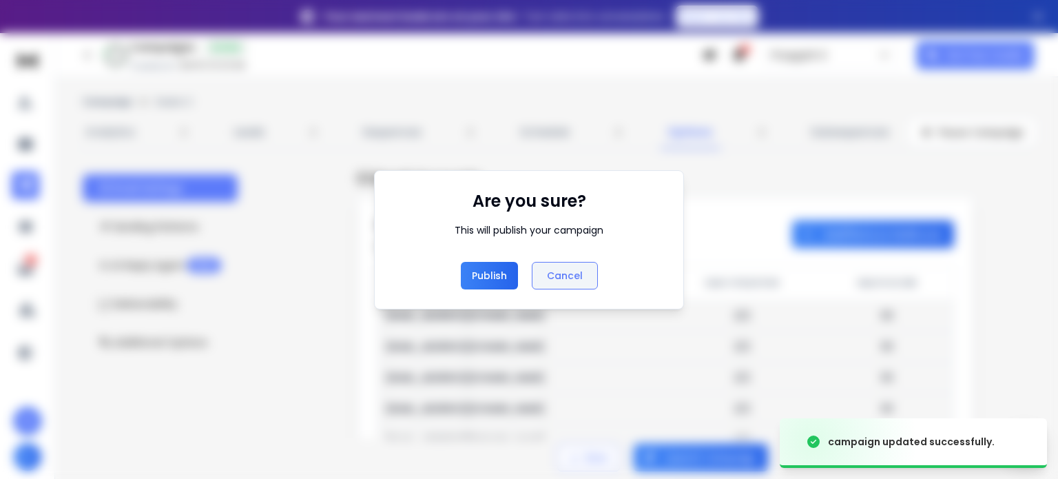
click at [479, 278] on button "Publish" at bounding box center [489, 276] width 57 height 28
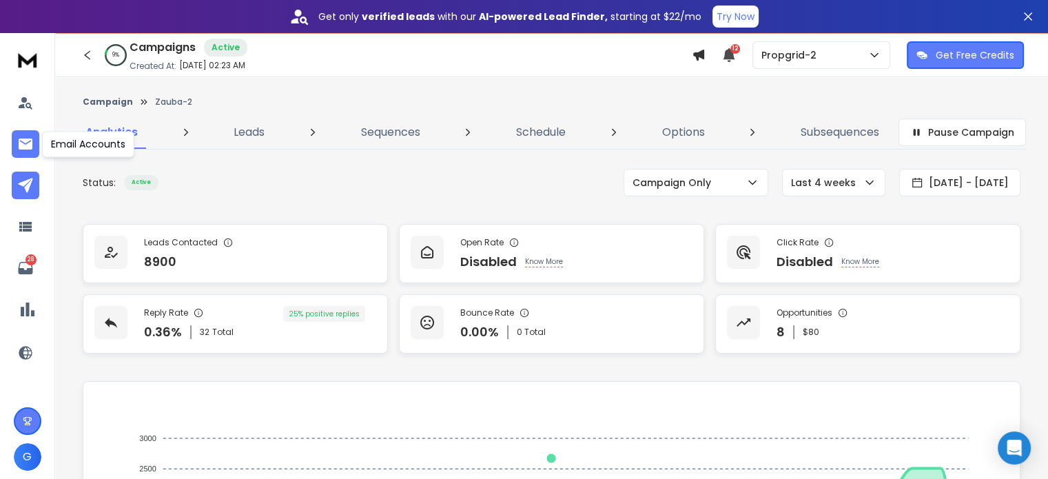
click at [25, 140] on icon at bounding box center [26, 143] width 14 height 11
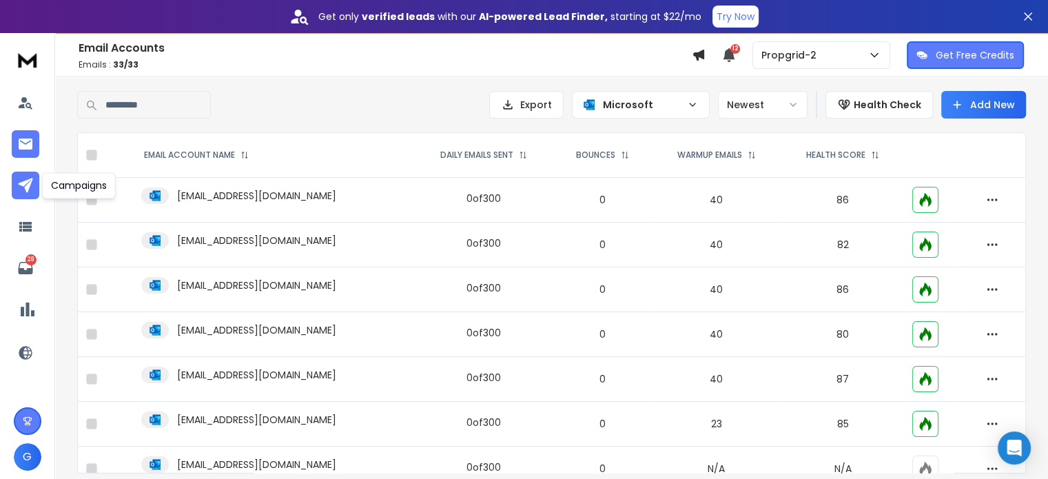
click at [28, 193] on icon at bounding box center [25, 185] width 17 height 17
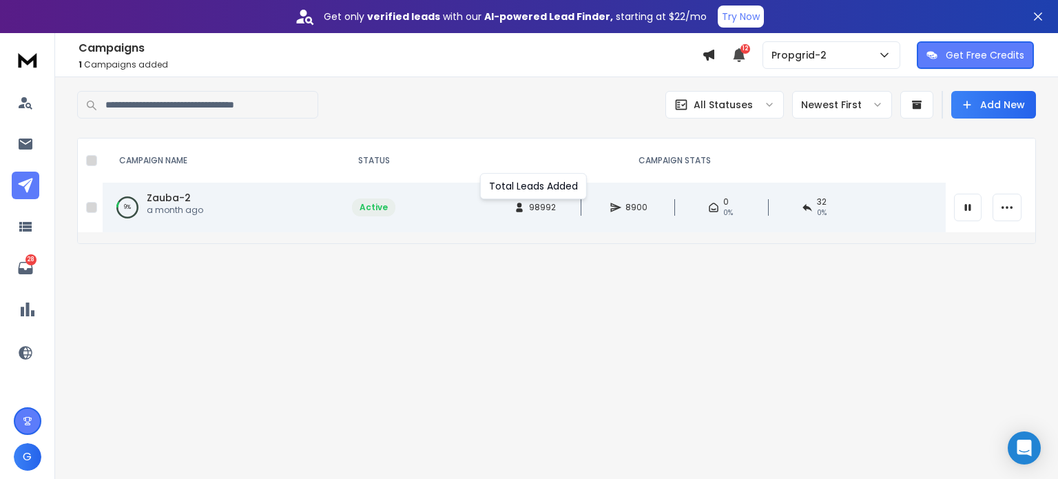
click at [554, 202] on span "98992" at bounding box center [542, 207] width 27 height 11
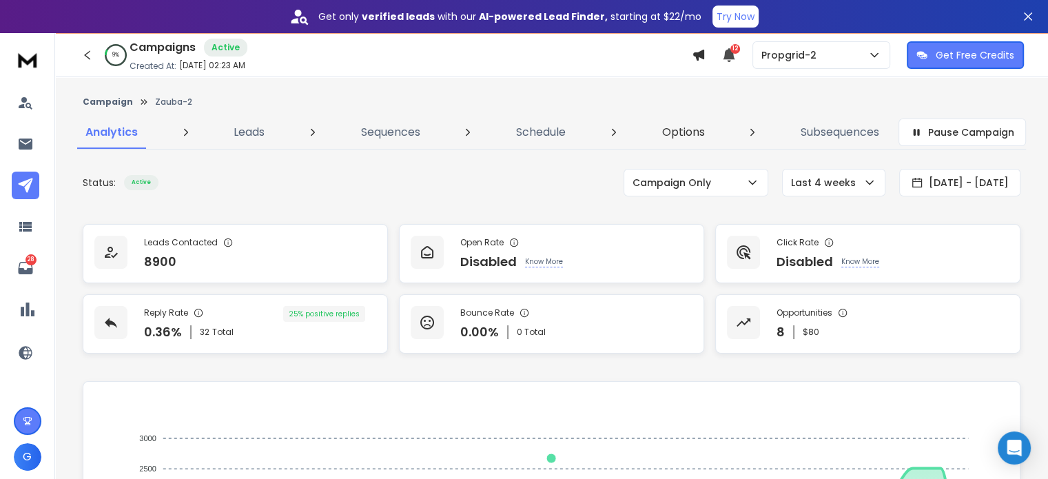
click at [674, 127] on p "Options" at bounding box center [683, 132] width 43 height 17
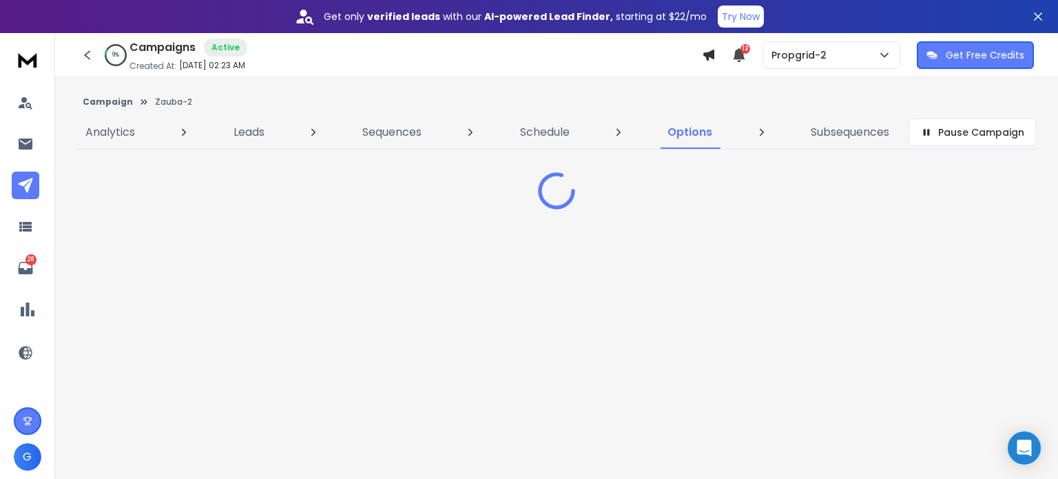
select select "*"
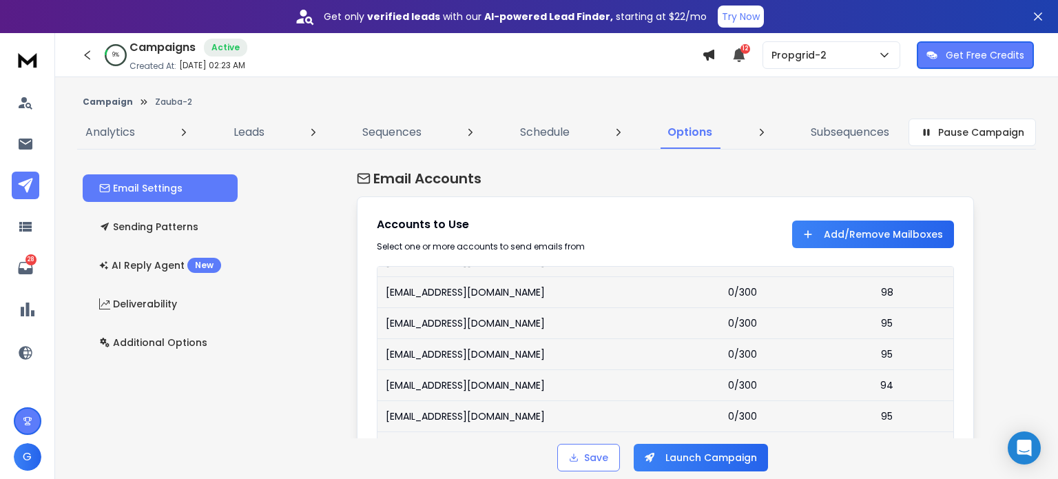
scroll to position [2075, 0]
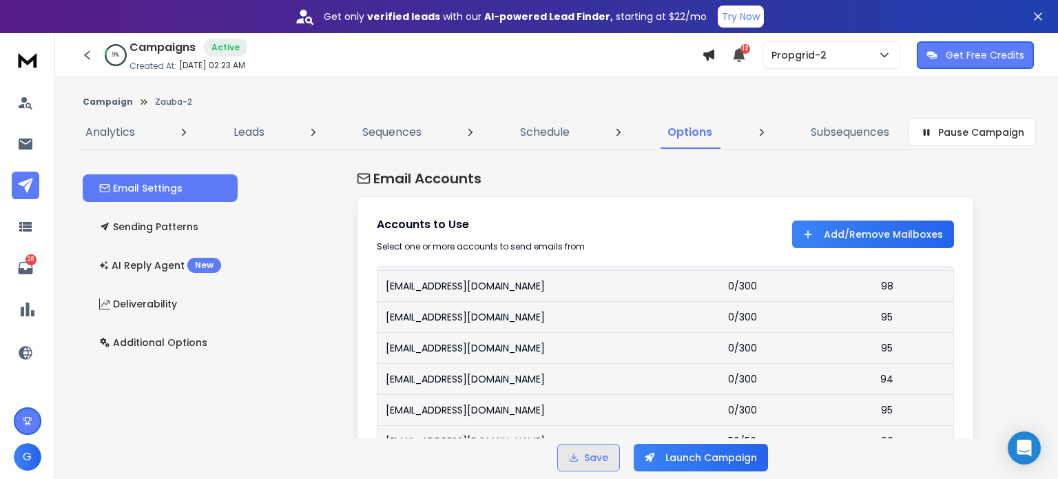
click at [588, 459] on button "Save" at bounding box center [588, 458] width 63 height 28
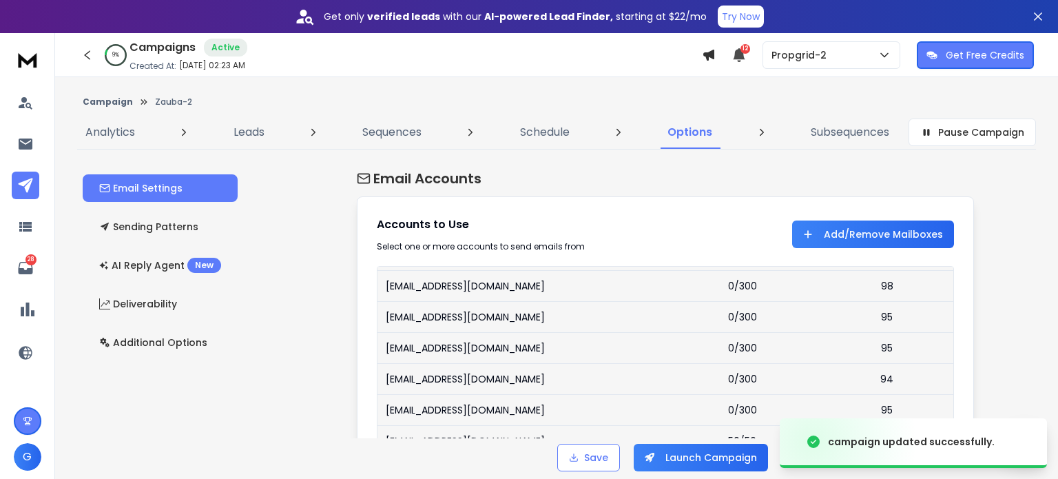
click at [711, 456] on button "Launch Campaign" at bounding box center [701, 458] width 134 height 28
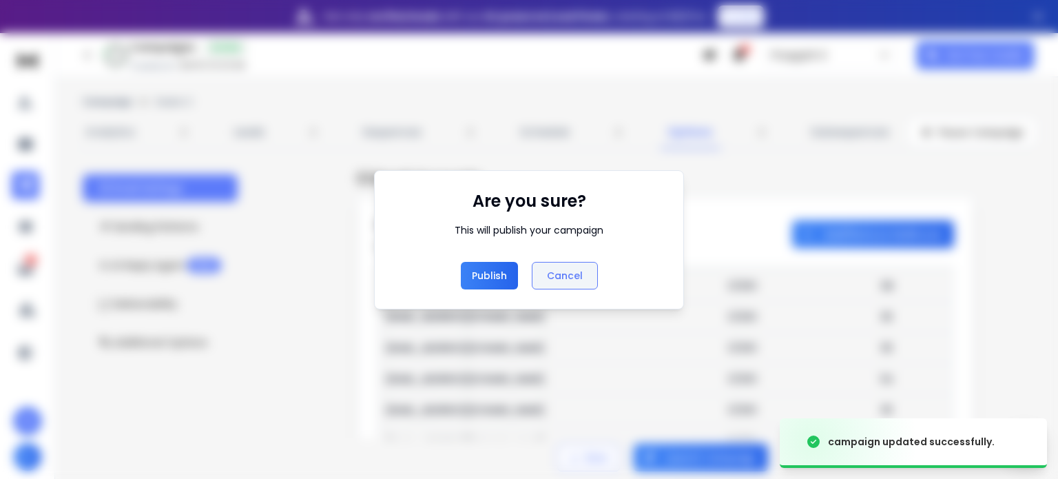
click at [484, 275] on button "Publish" at bounding box center [489, 276] width 57 height 28
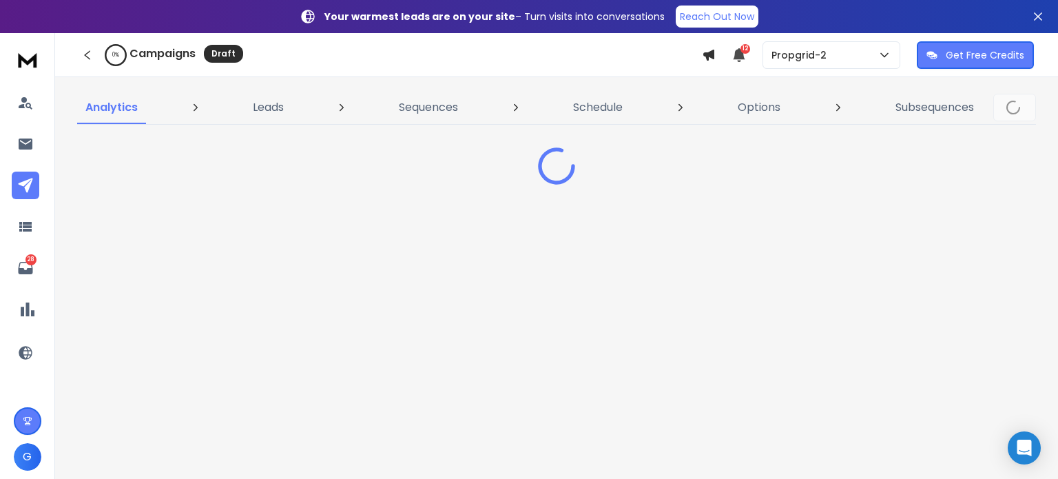
click at [827, 37] on div "0 % Campaigns Draft 12 Propgrid-2 Get Free Credits" at bounding box center [529, 55] width 1058 height 44
click at [829, 50] on p "Propgrid-2" at bounding box center [801, 55] width 61 height 14
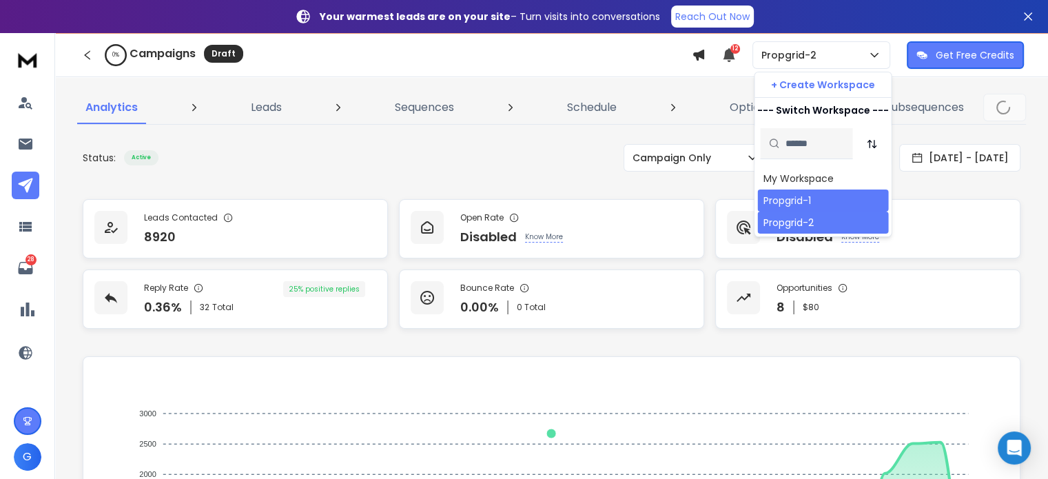
click at [820, 198] on div "Propgrid-1" at bounding box center [822, 200] width 131 height 22
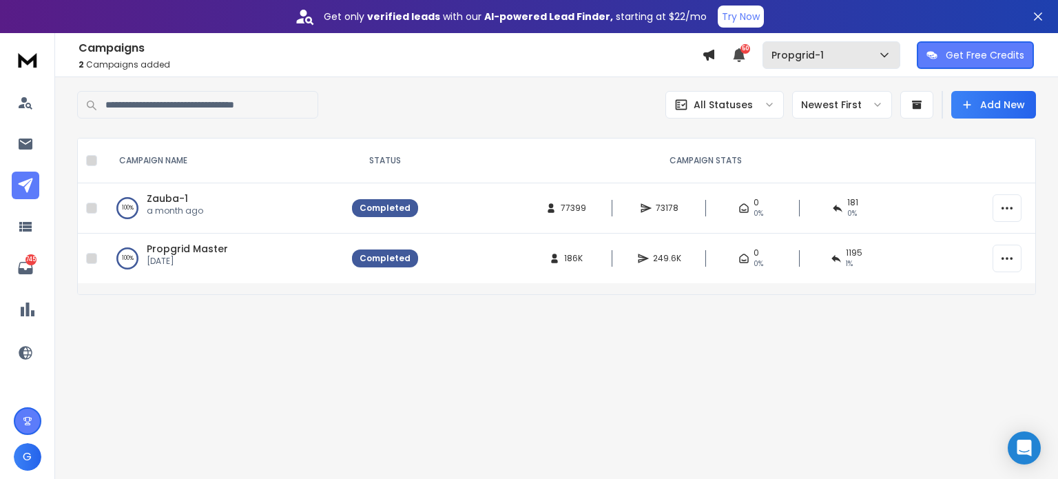
click at [831, 53] on div "Propgrid-1" at bounding box center [831, 55] width 120 height 14
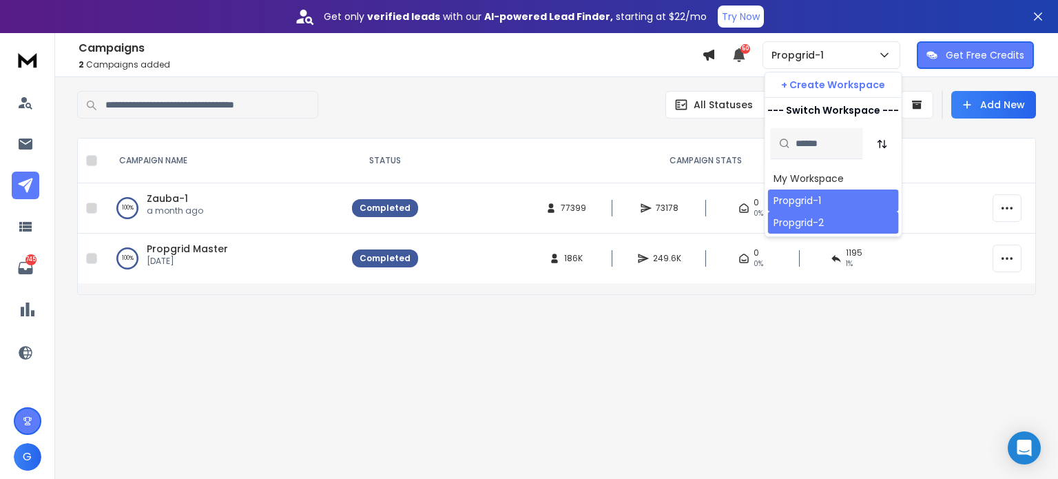
click at [817, 220] on div "Propgrid-2" at bounding box center [798, 223] width 50 height 14
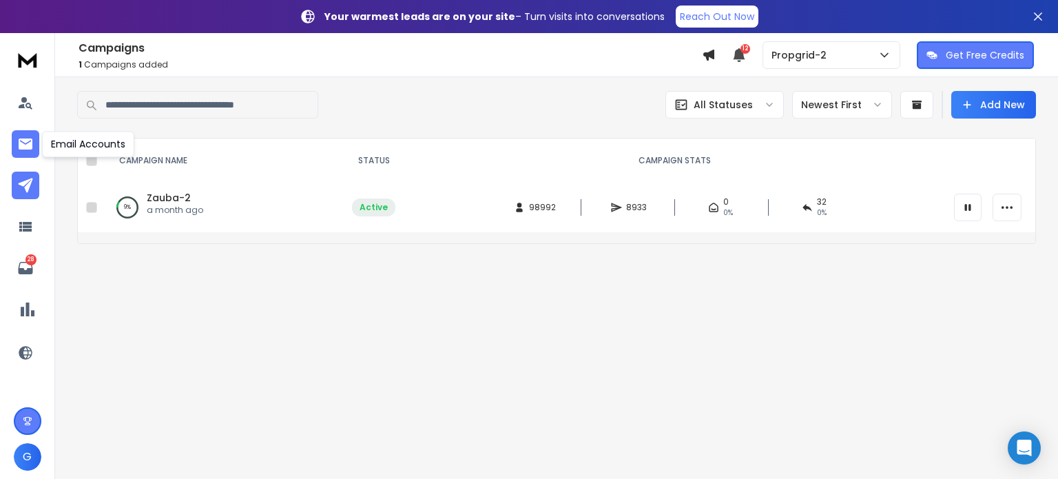
click at [31, 147] on icon at bounding box center [26, 143] width 14 height 11
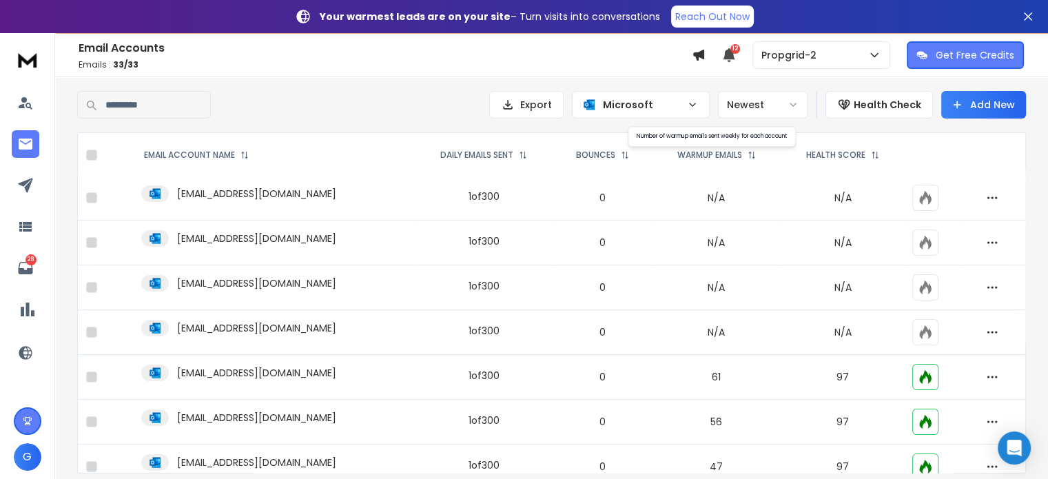
scroll to position [316, 0]
